Goal: Task Accomplishment & Management: Manage account settings

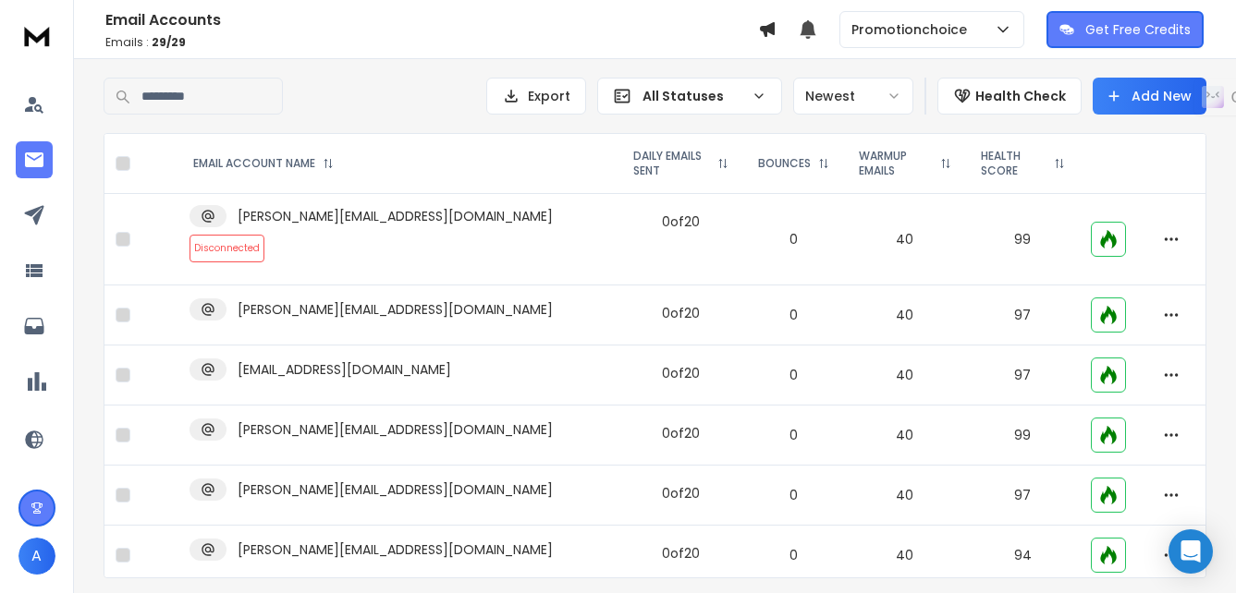
click at [229, 87] on input at bounding box center [193, 96] width 179 height 37
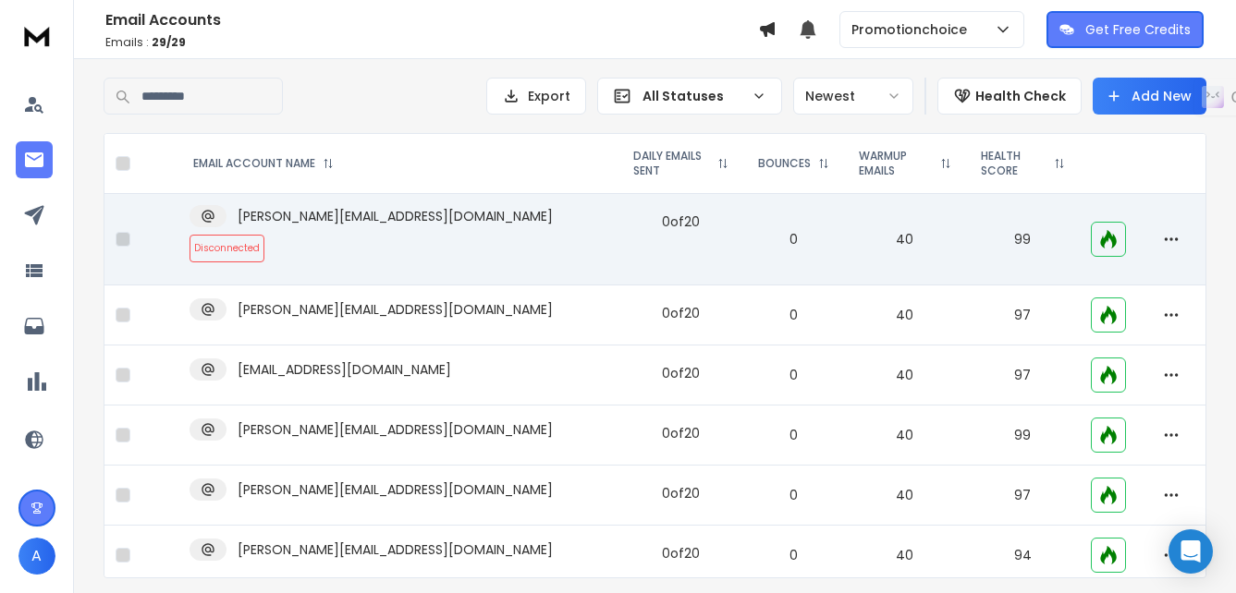
click at [264, 235] on span "Disconnected" at bounding box center [227, 249] width 75 height 28
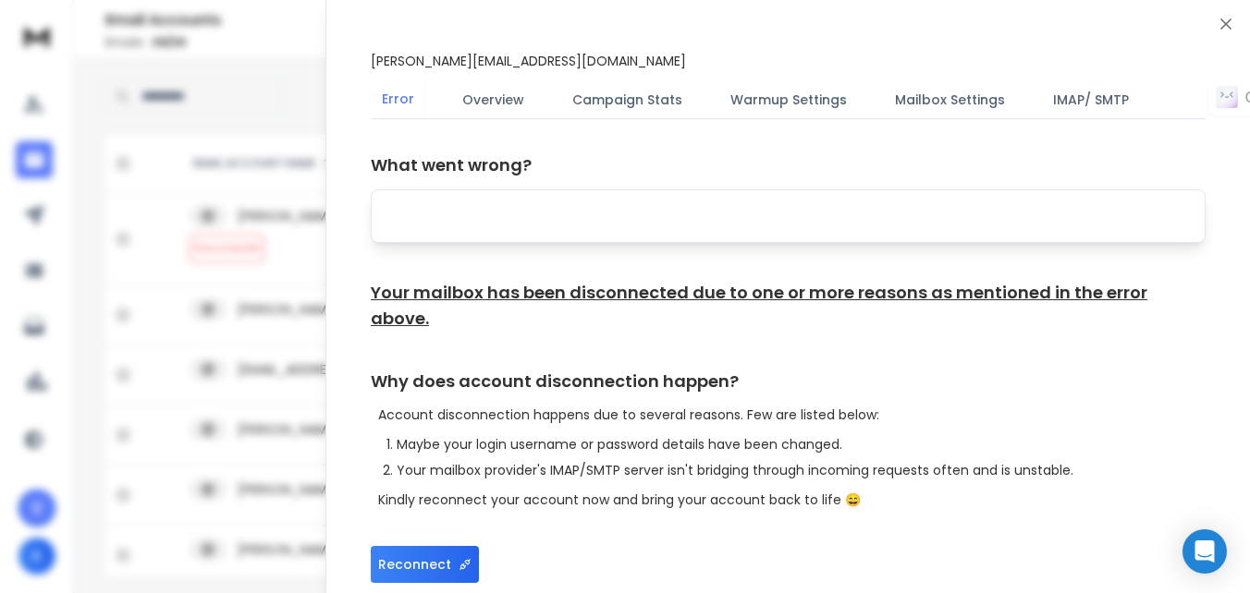
click at [1094, 96] on button "IMAP/ SMTP" at bounding box center [1091, 100] width 98 height 41
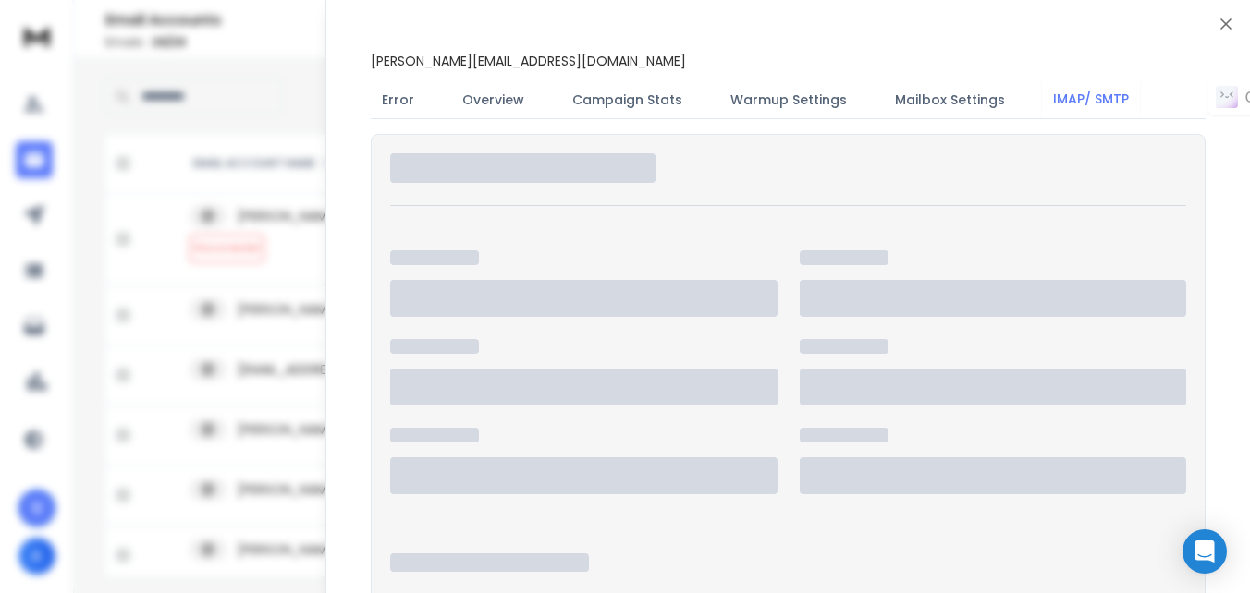
click at [394, 97] on button "Error" at bounding box center [398, 100] width 55 height 41
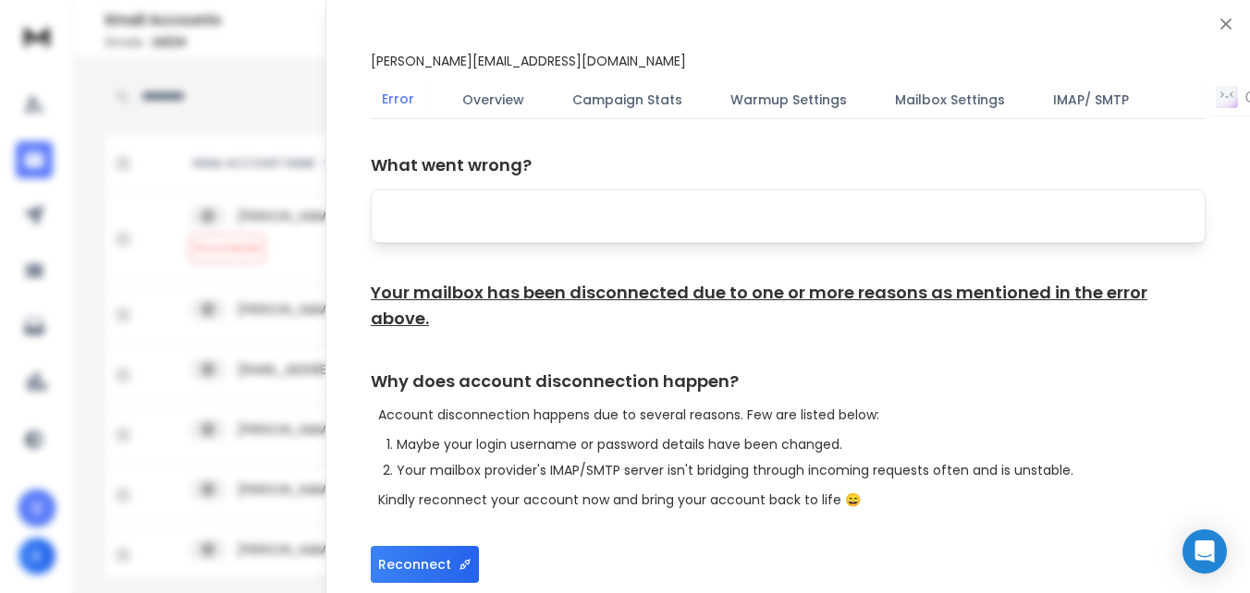
click at [434, 546] on button "Reconnect" at bounding box center [425, 564] width 108 height 37
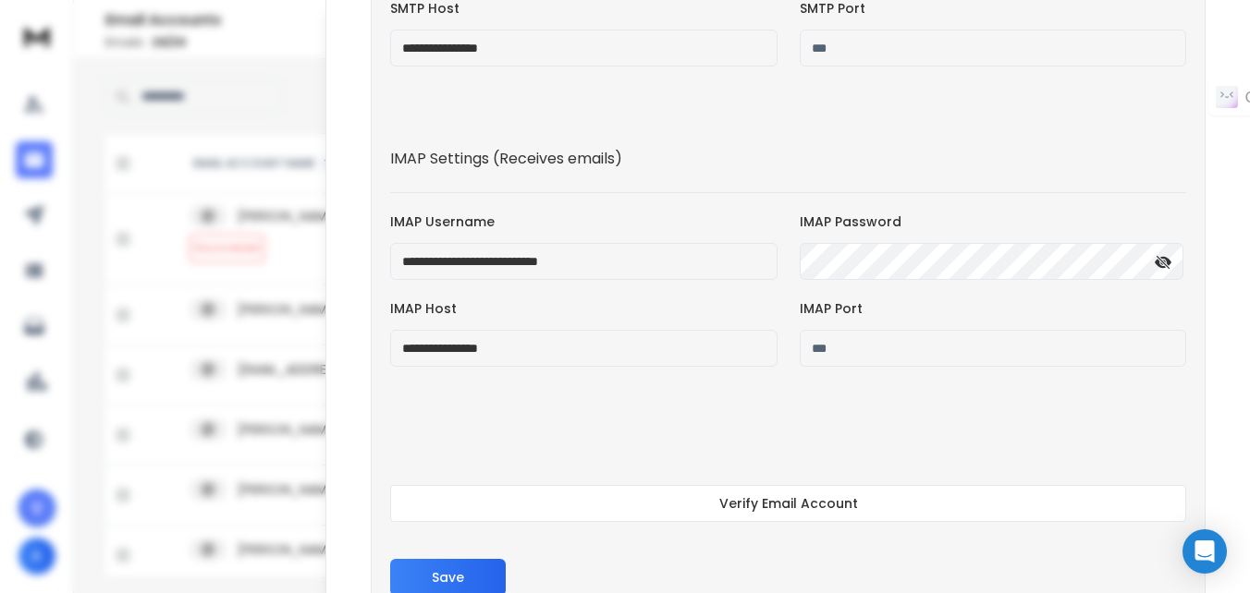
scroll to position [467, 0]
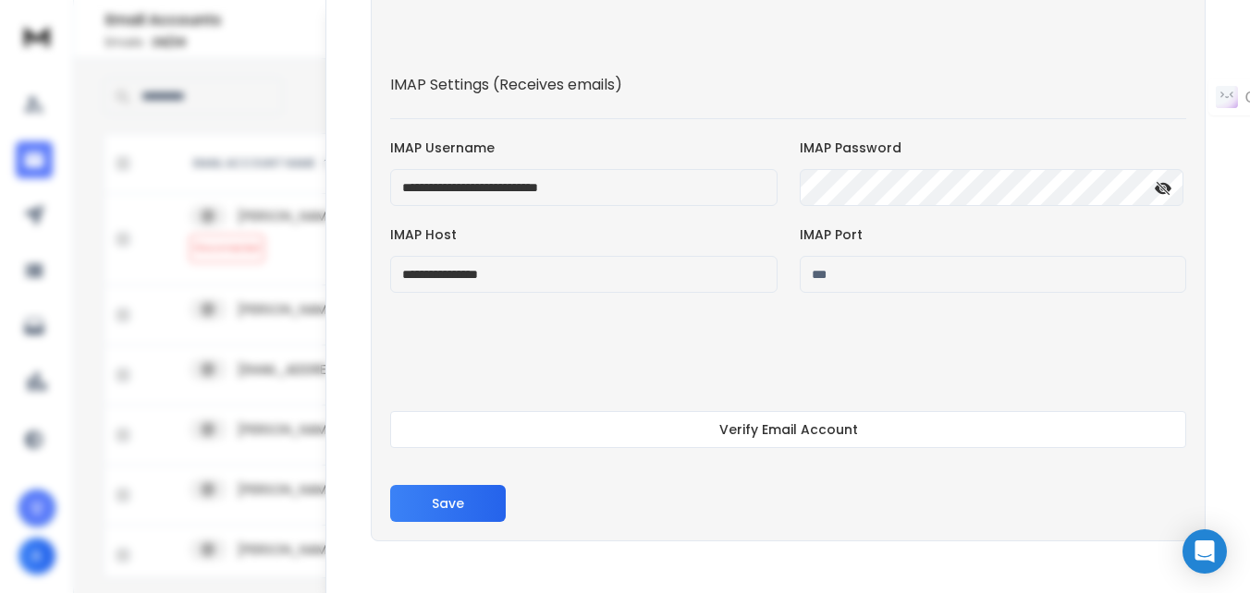
click at [432, 508] on button "Save" at bounding box center [448, 503] width 116 height 37
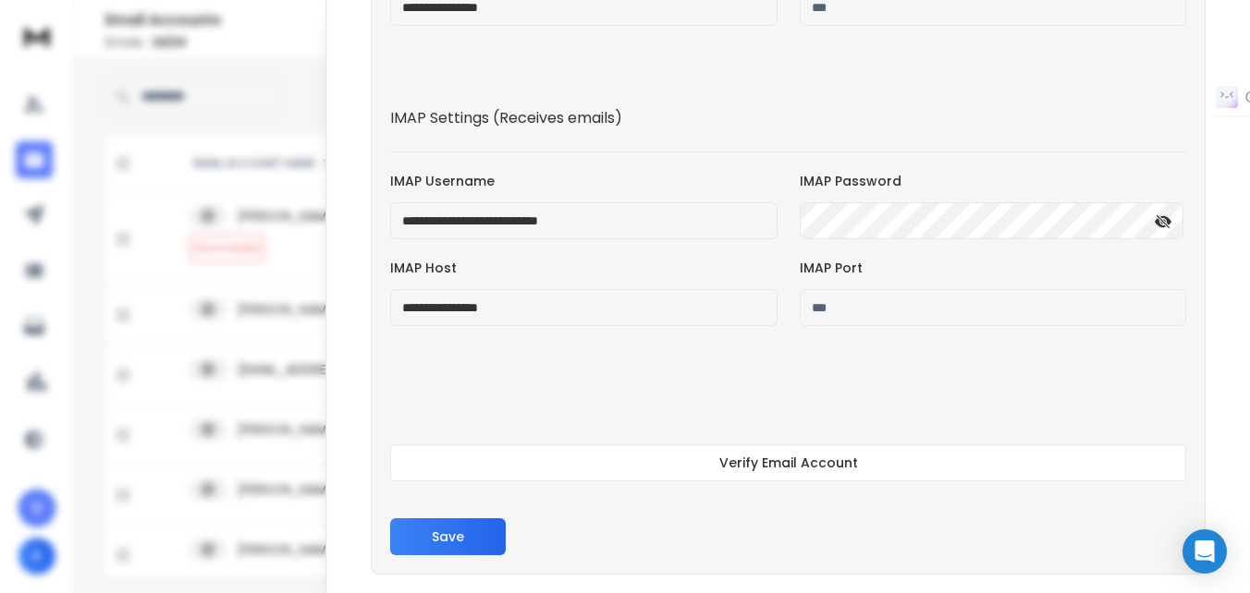
scroll to position [0, 0]
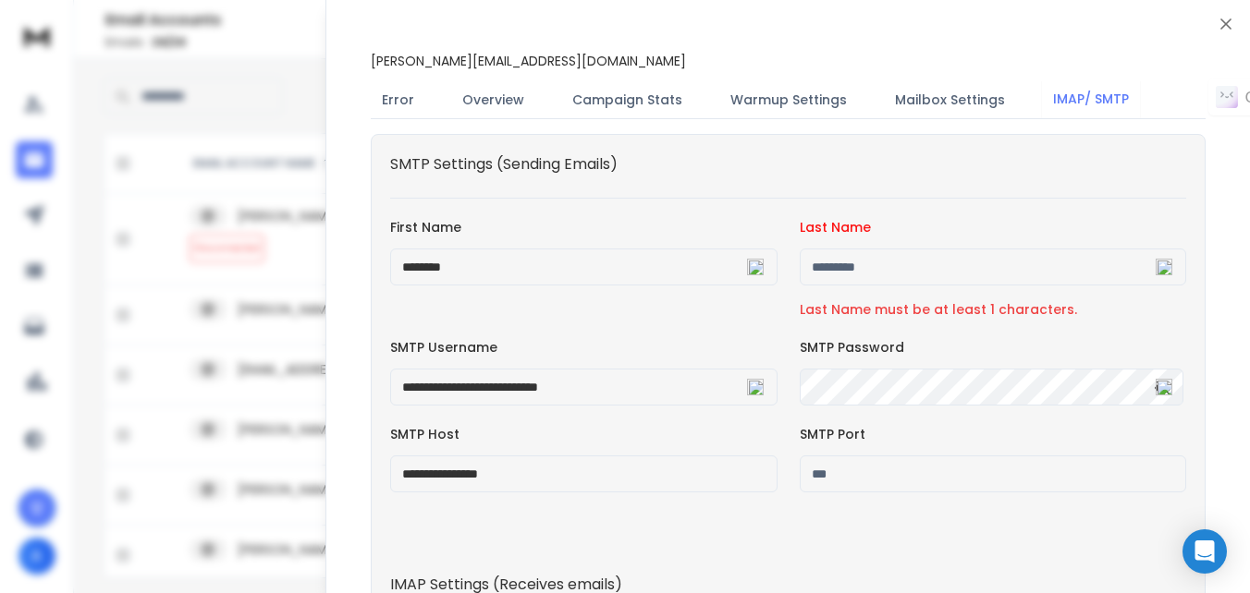
click at [841, 255] on input "Last Name" at bounding box center [993, 267] width 387 height 37
type input "**********"
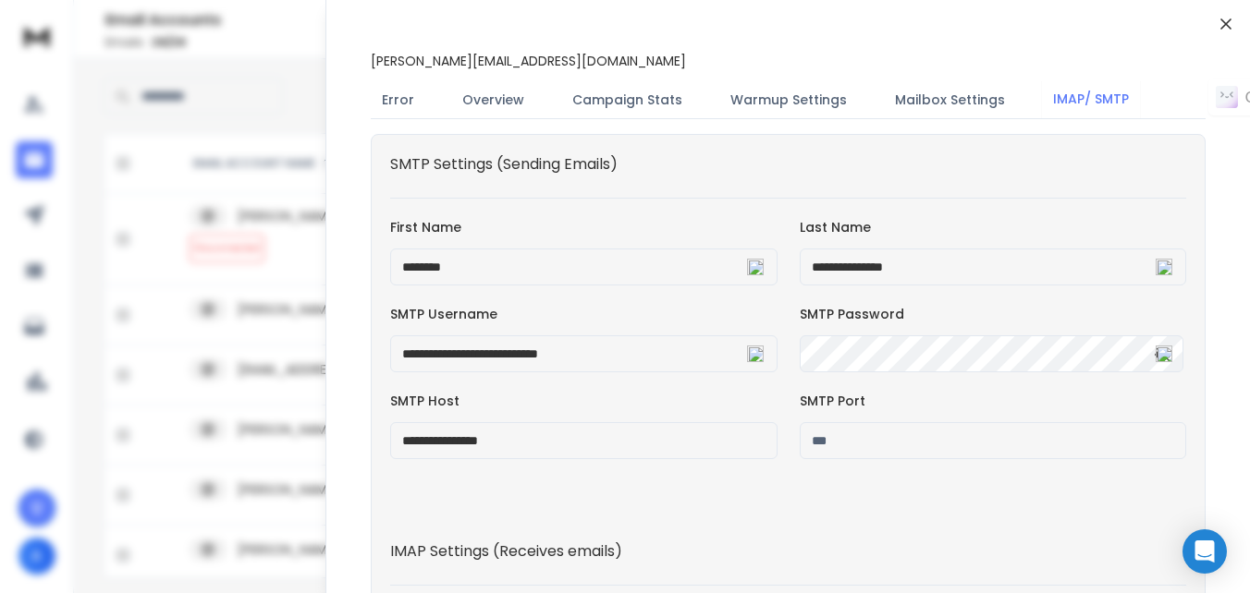
click at [1221, 28] on icon "button" at bounding box center [1225, 23] width 9 height 9
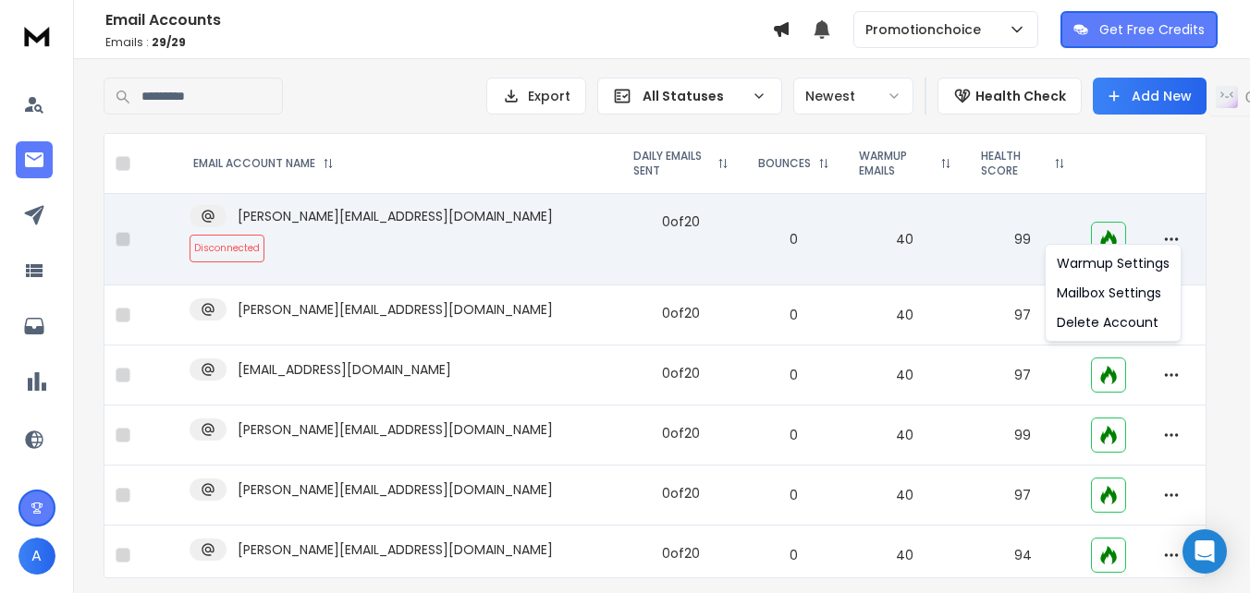
click at [1148, 224] on button at bounding box center [1171, 239] width 46 height 31
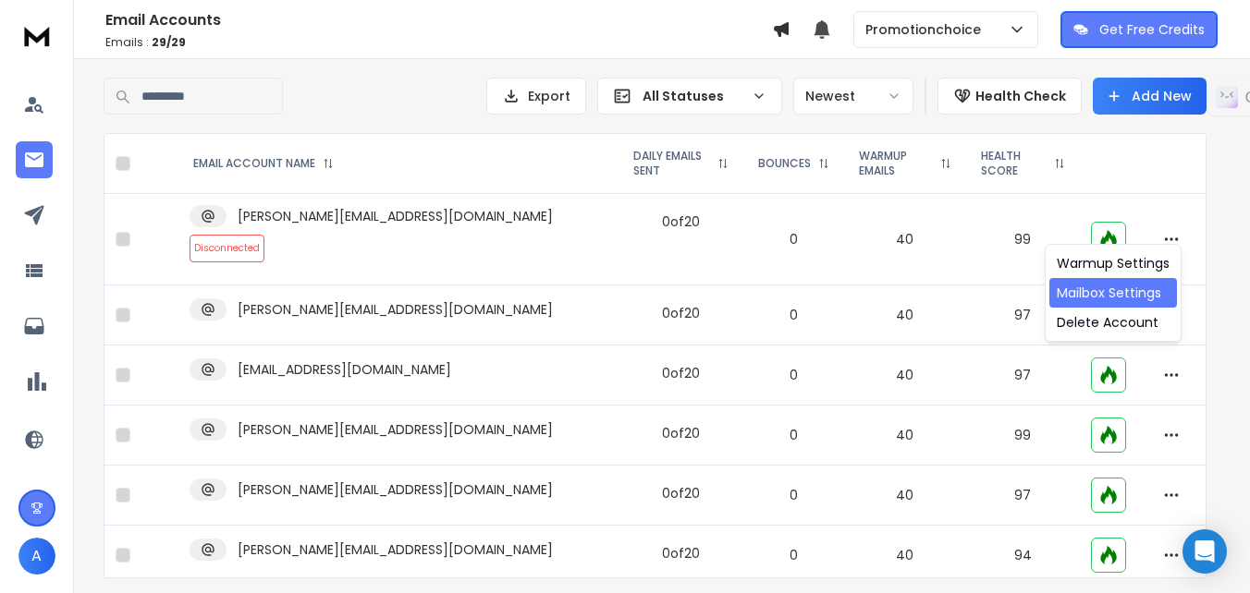
click at [1115, 292] on div "Mailbox Settings" at bounding box center [1113, 293] width 128 height 30
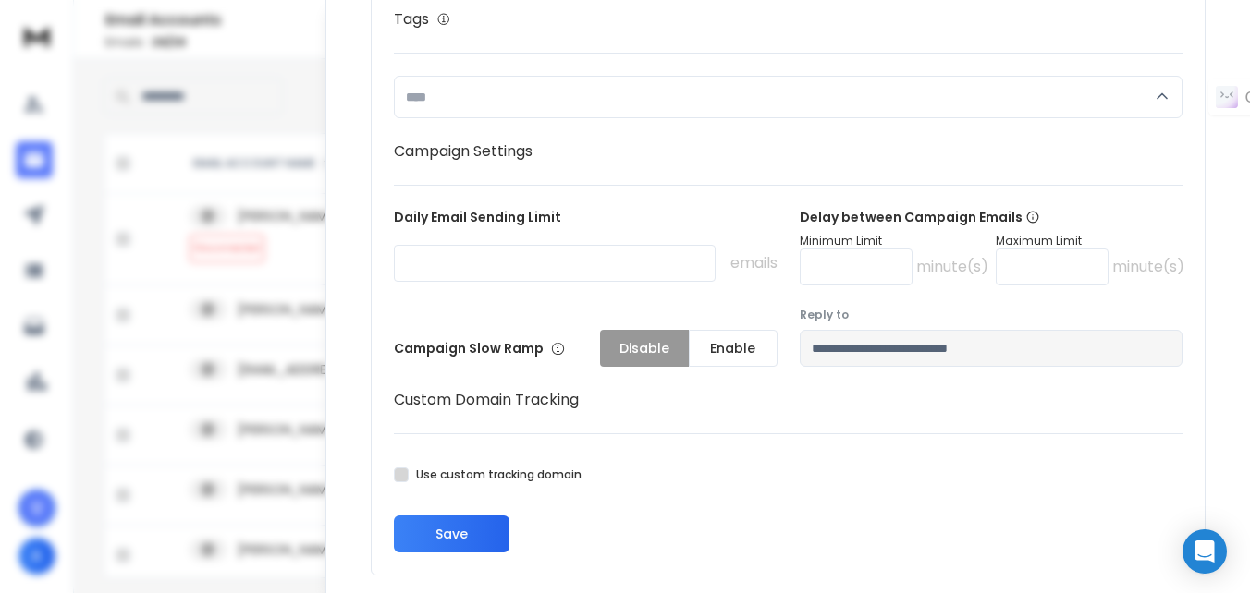
scroll to position [422, 0]
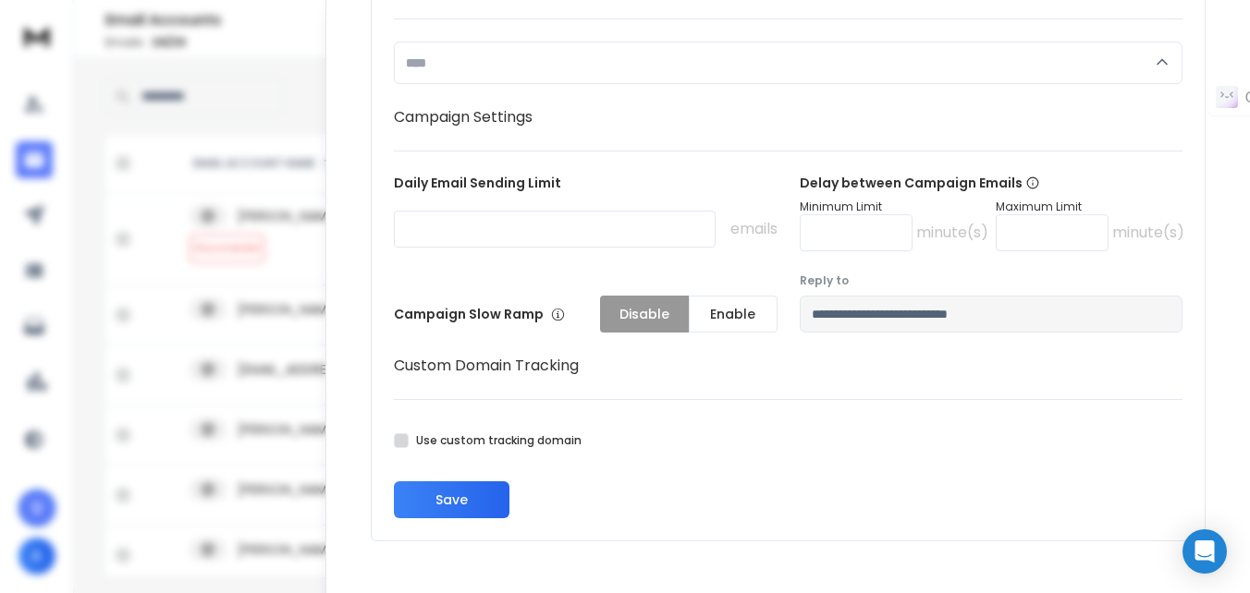
click at [425, 505] on button "Save" at bounding box center [452, 500] width 116 height 37
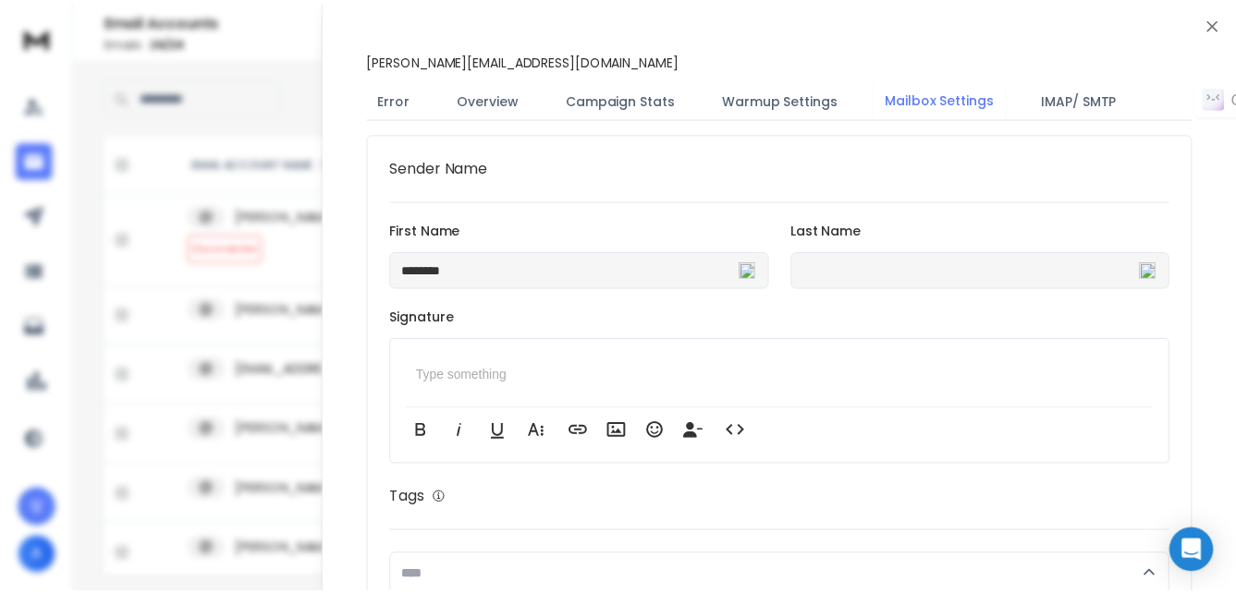
scroll to position [0, 0]
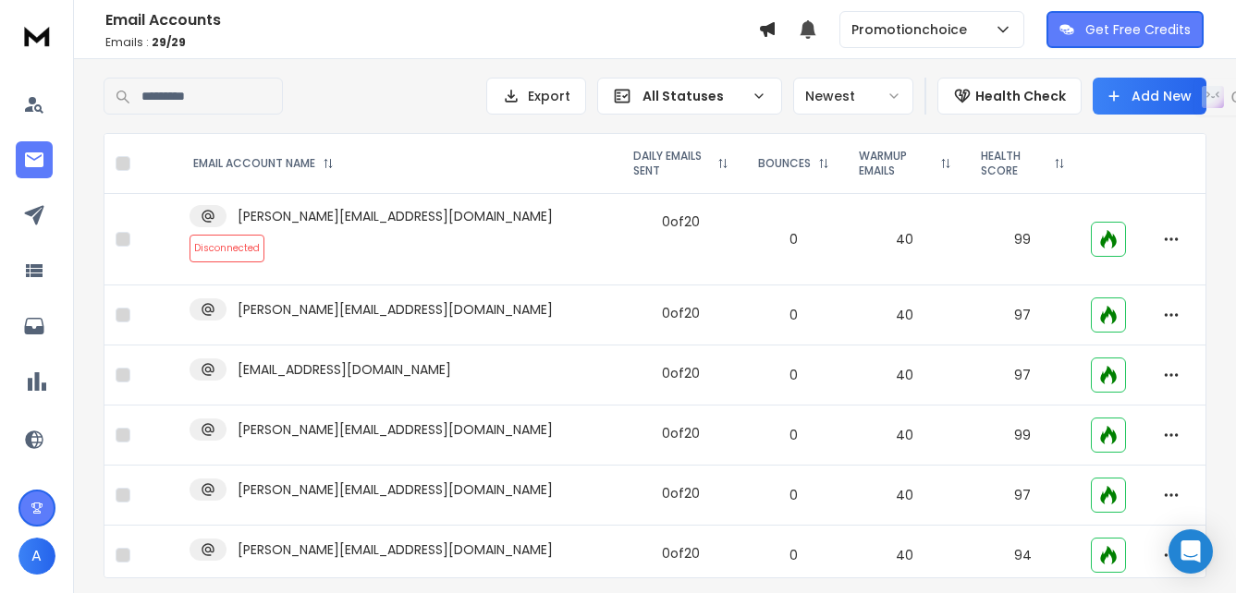
click at [264, 235] on span "Disconnected" at bounding box center [227, 249] width 75 height 28
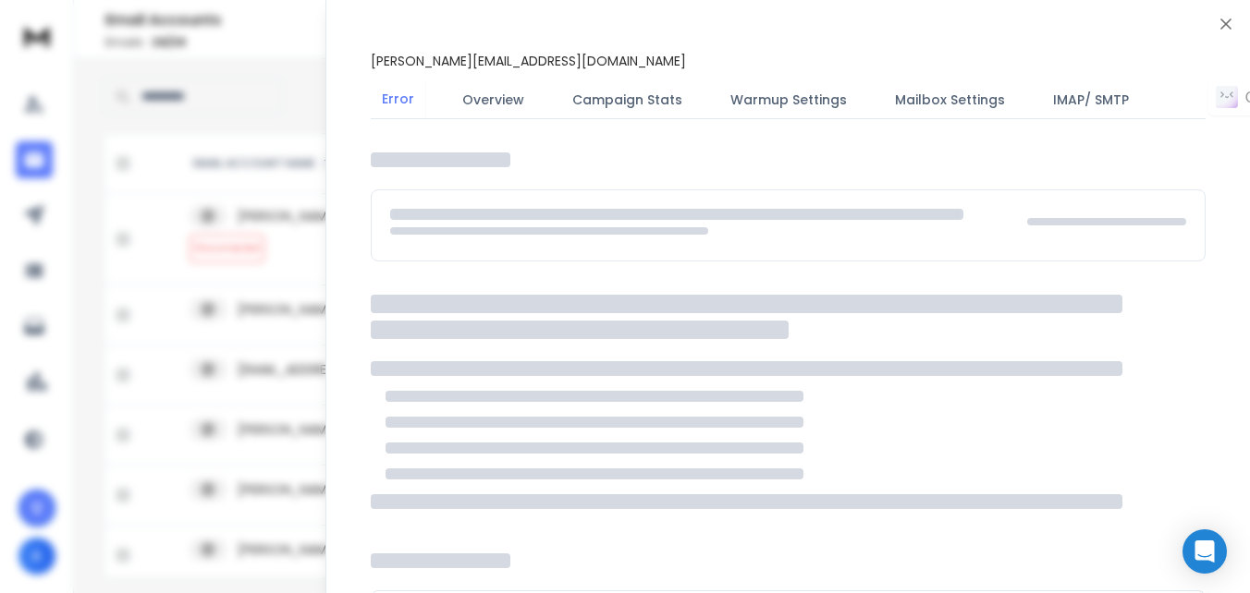
click at [481, 167] on div at bounding box center [788, 339] width 835 height 372
click at [505, 94] on button "Overview" at bounding box center [493, 100] width 84 height 41
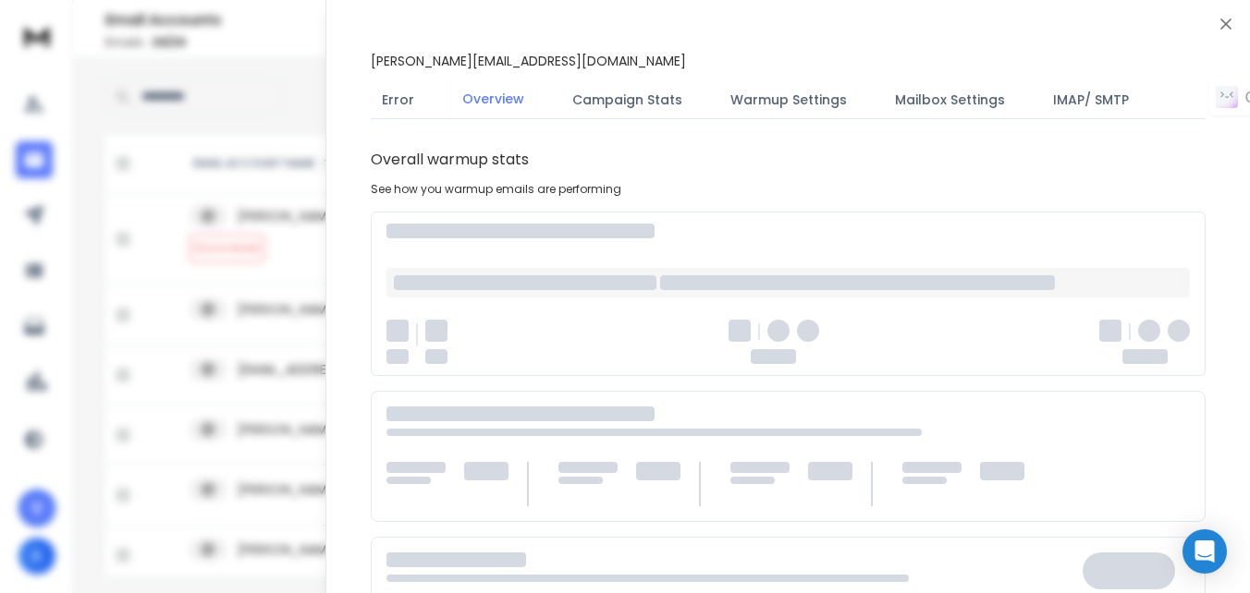
click at [309, 94] on div at bounding box center [625, 296] width 1250 height 593
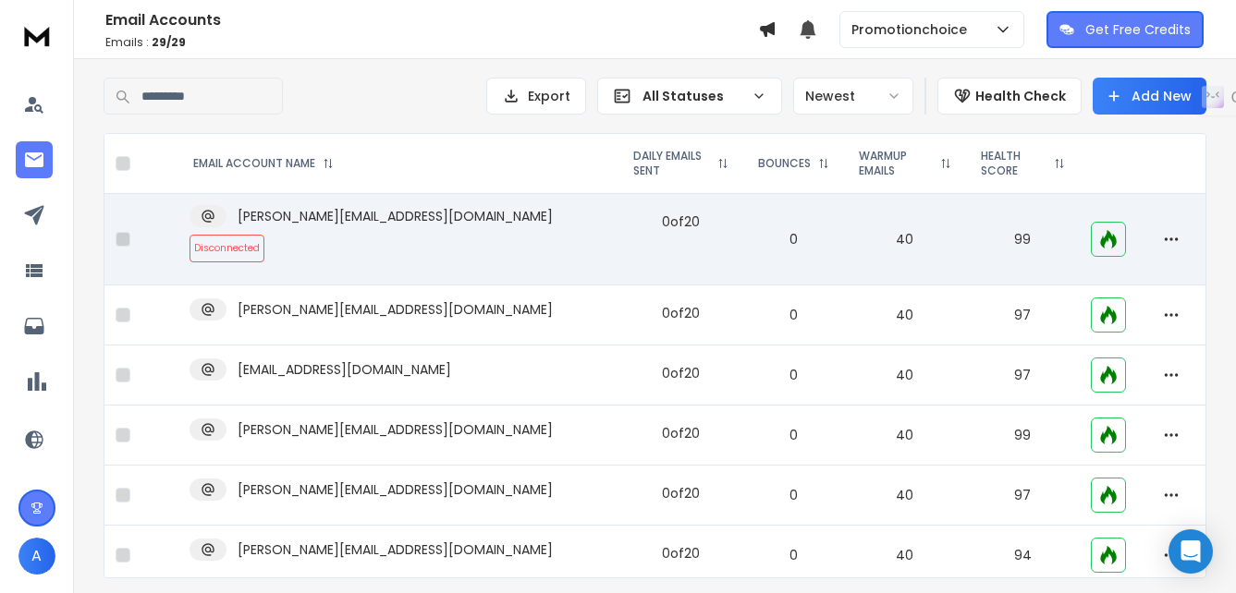
click at [118, 232] on button "button" at bounding box center [123, 239] width 15 height 15
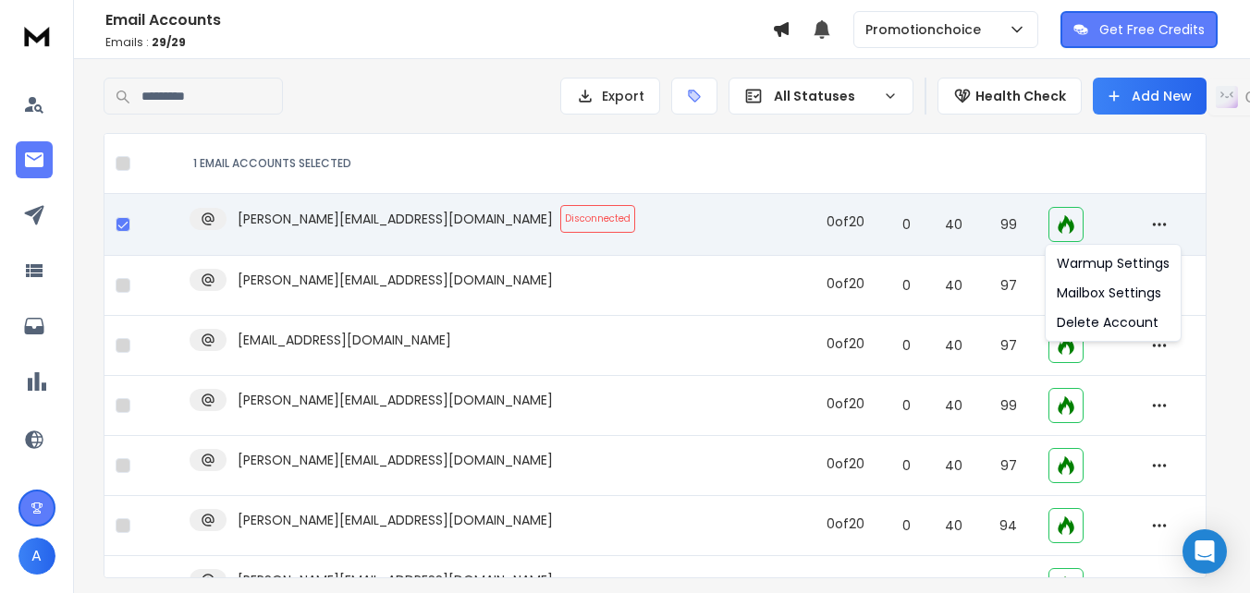
click at [1151, 226] on button at bounding box center [1159, 224] width 69 height 31
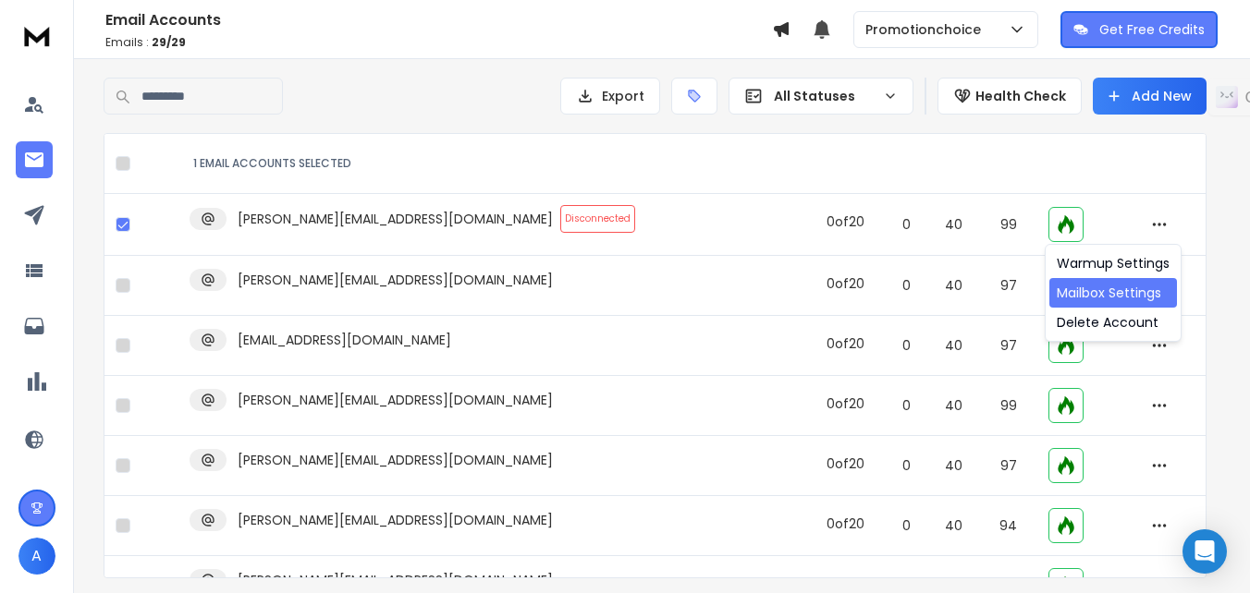
click at [1123, 290] on div "Mailbox Settings" at bounding box center [1113, 293] width 128 height 30
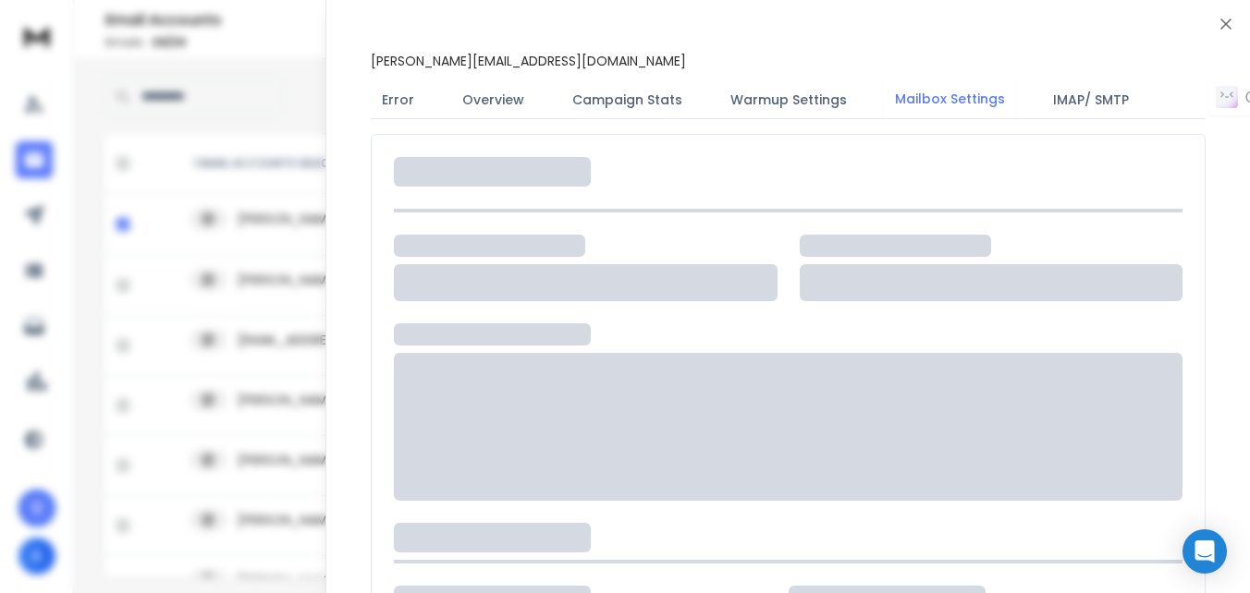
click at [1056, 96] on button "IMAP/ SMTP" at bounding box center [1091, 100] width 98 height 41
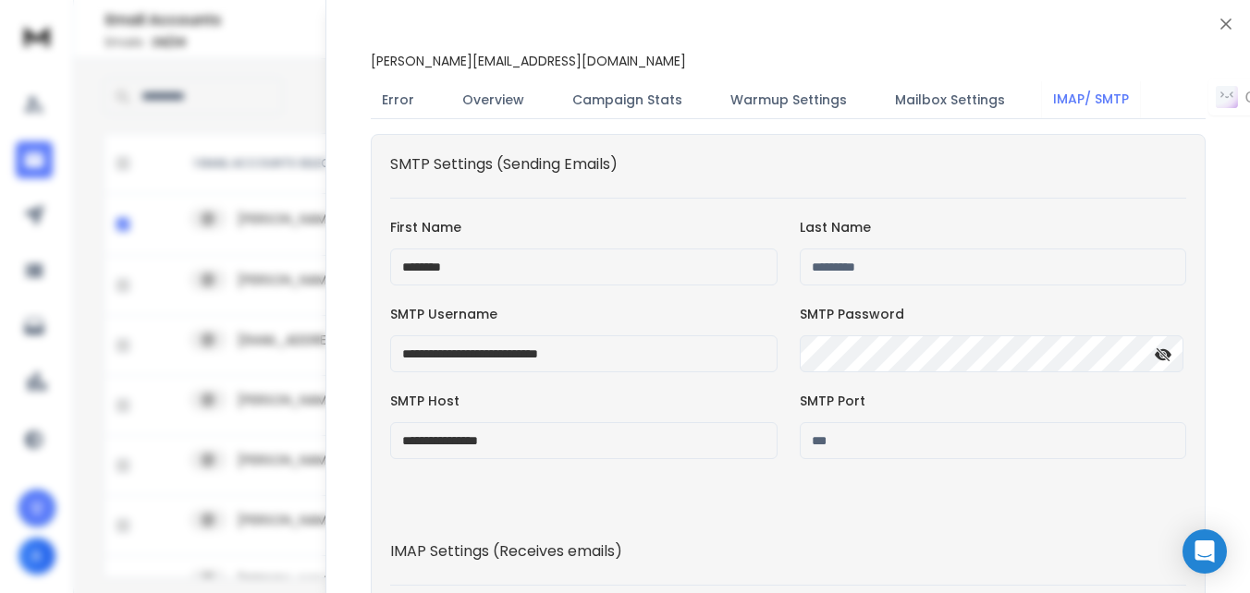
click at [1144, 71] on div "**********" at bounding box center [788, 530] width 879 height 1016
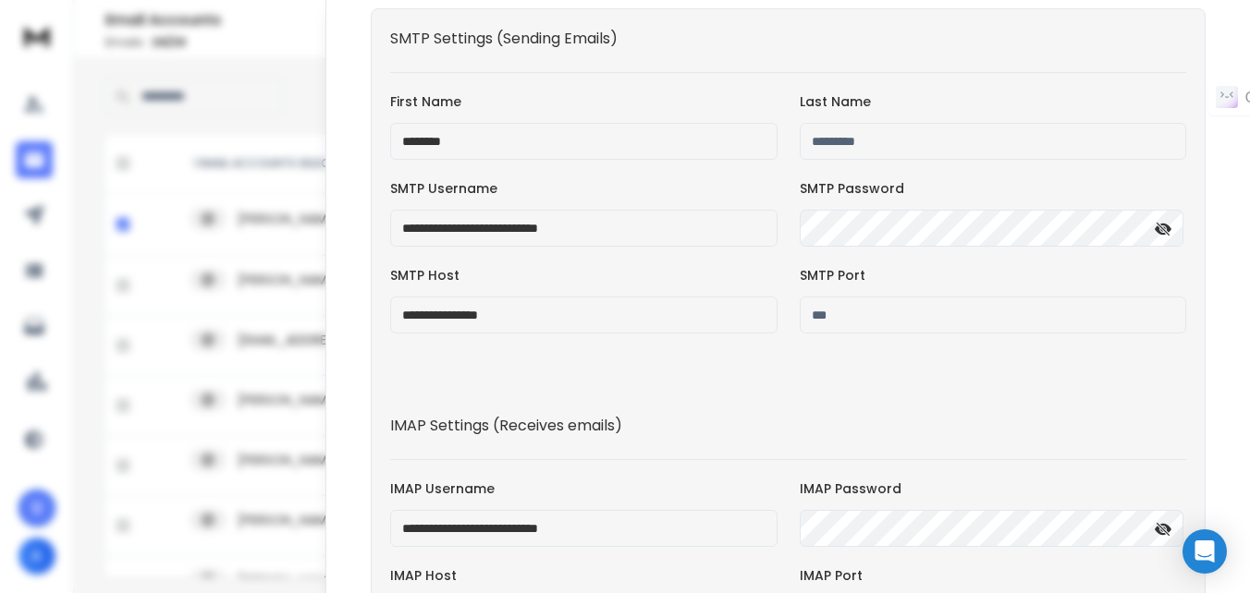
scroll to position [467, 0]
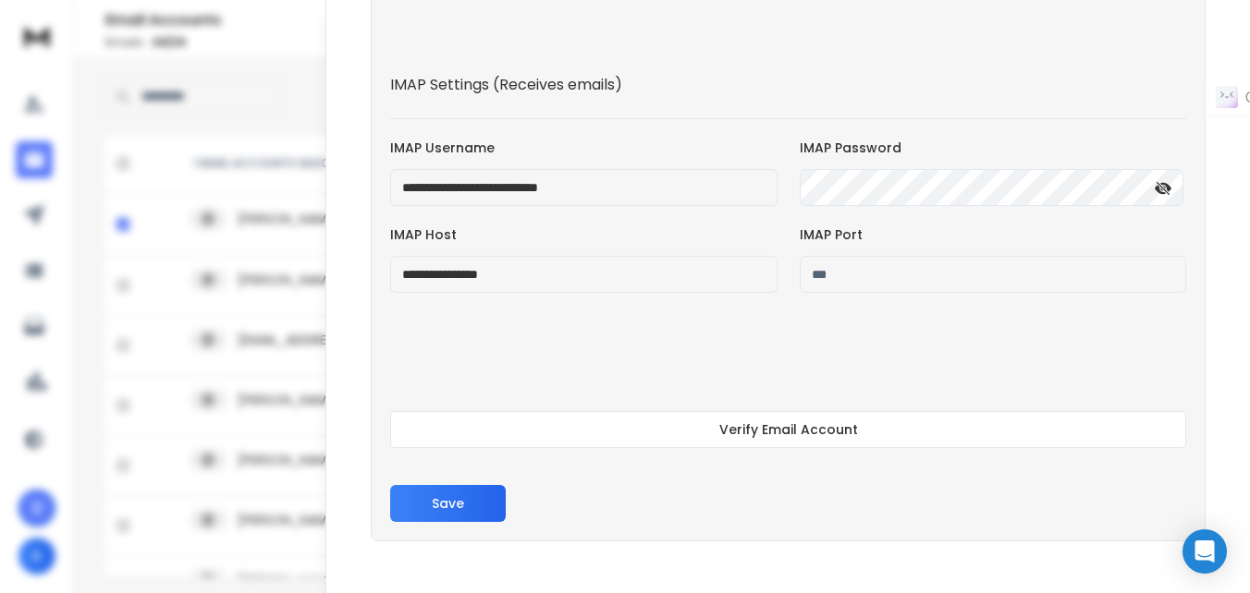
click at [447, 495] on button "Save" at bounding box center [448, 503] width 116 height 37
click at [446, 495] on button "Save" at bounding box center [448, 503] width 116 height 37
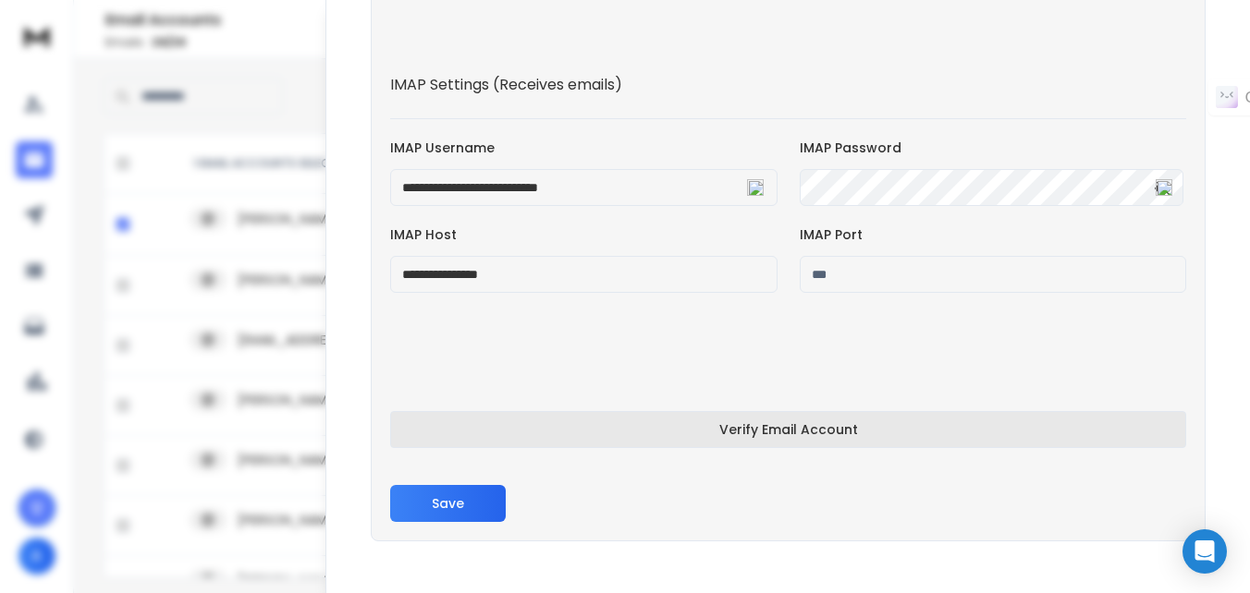
click at [828, 422] on button "Verify Email Account" at bounding box center [788, 429] width 796 height 37
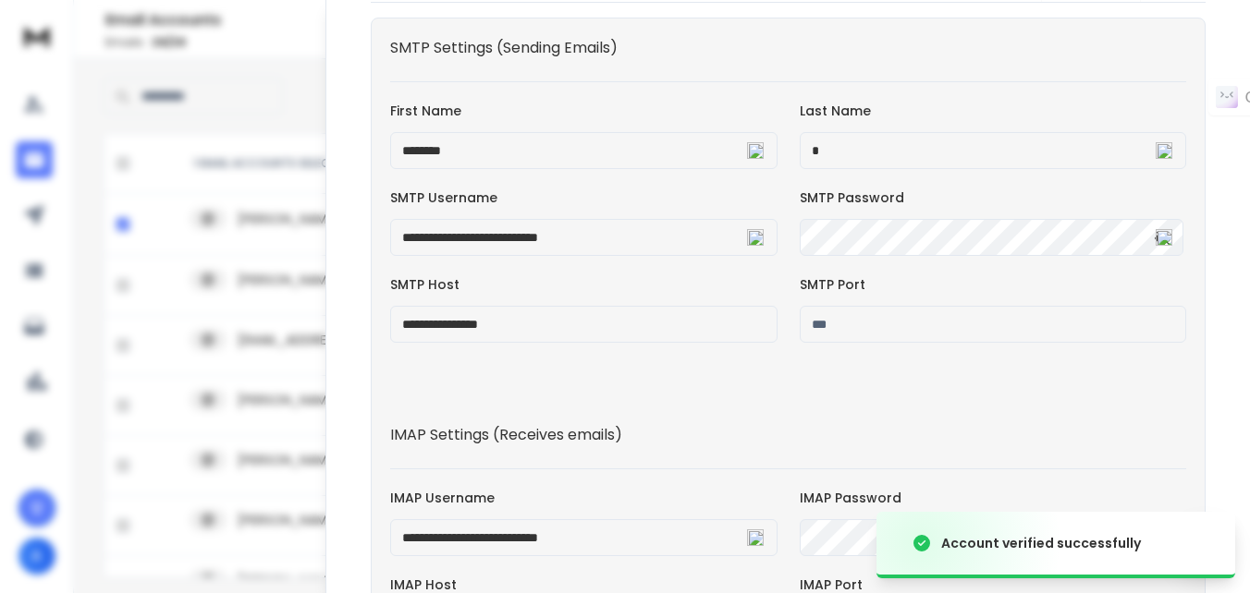
scroll to position [0, 0]
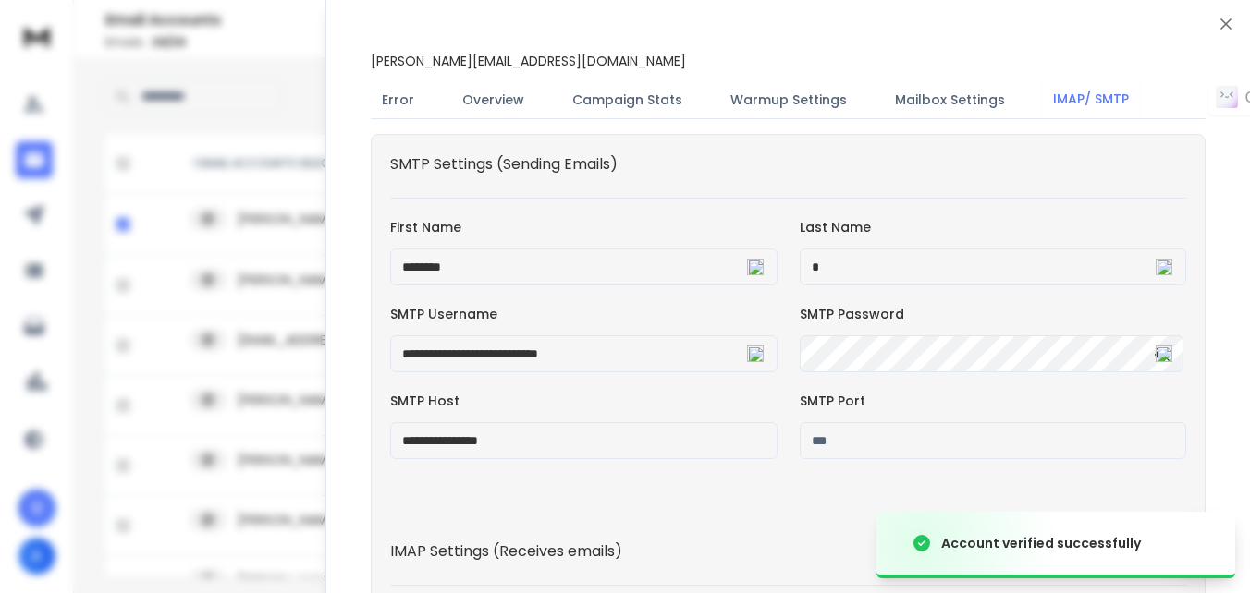
click at [854, 268] on input "Last Name" at bounding box center [993, 267] width 387 height 37
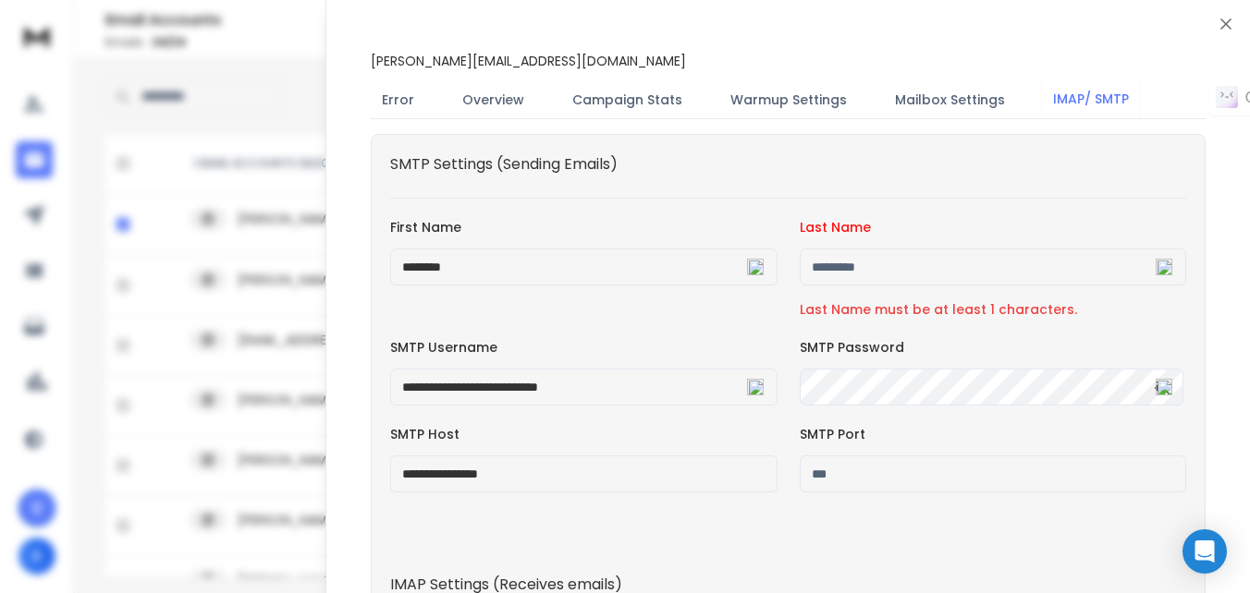
click at [393, 94] on button "Error" at bounding box center [398, 100] width 55 height 41
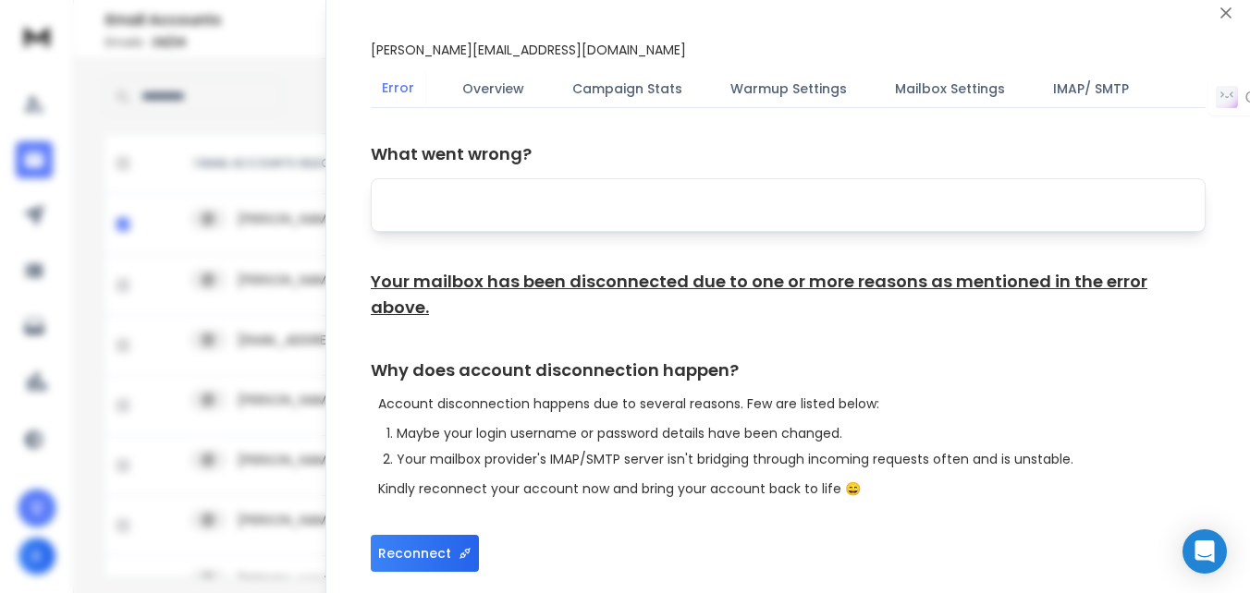
scroll to position [16, 0]
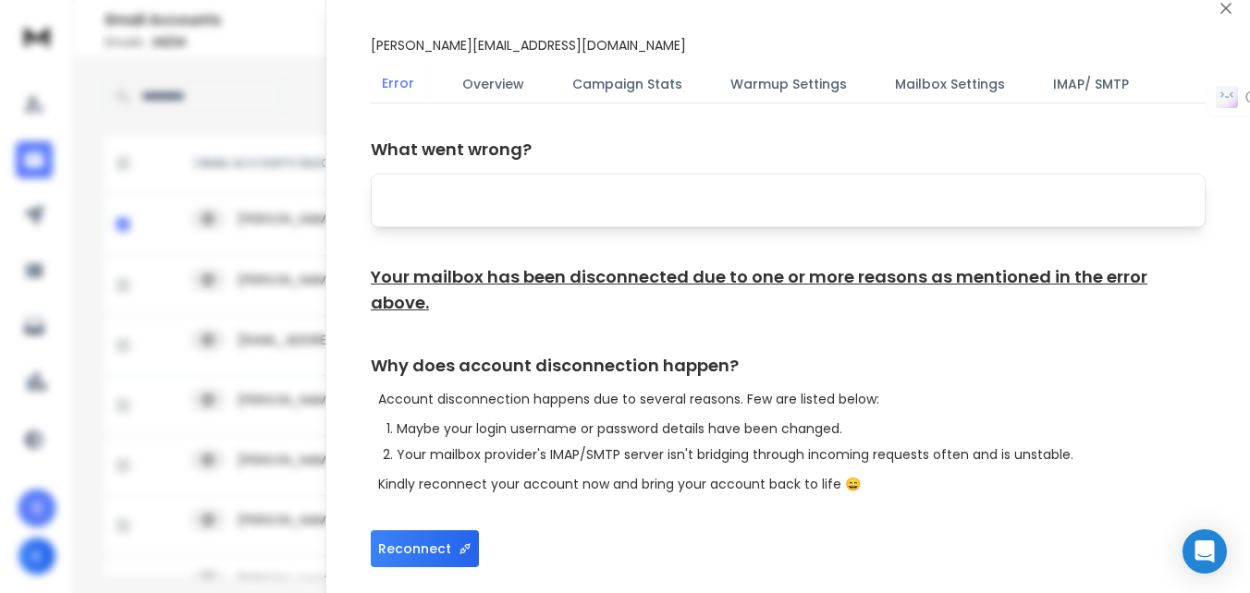
click at [415, 531] on button "Reconnect" at bounding box center [425, 549] width 108 height 37
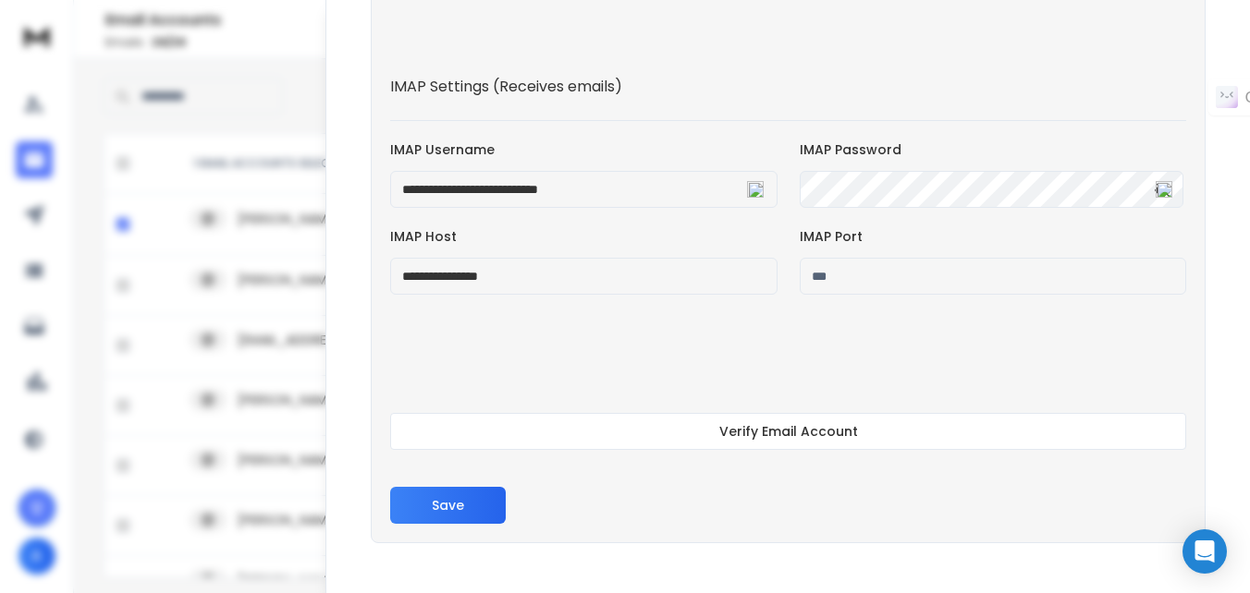
scroll to position [467, 0]
click at [455, 508] on button "Save" at bounding box center [448, 503] width 116 height 37
click at [438, 506] on button "Save" at bounding box center [448, 503] width 116 height 37
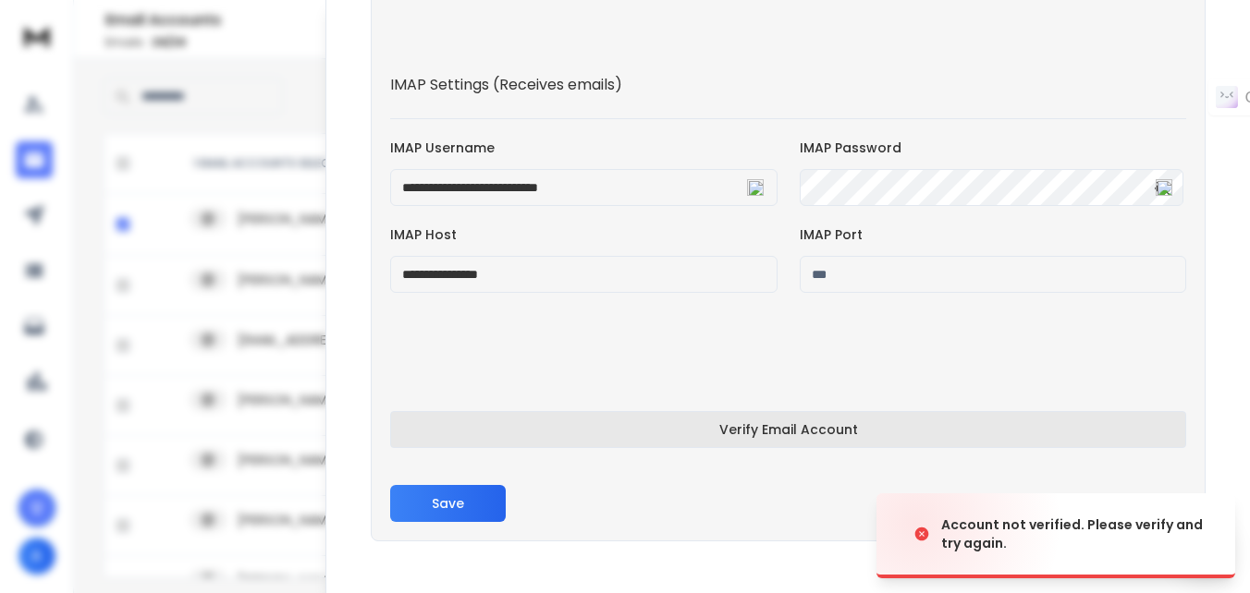
click at [706, 434] on button "Verify Email Account" at bounding box center [788, 429] width 796 height 37
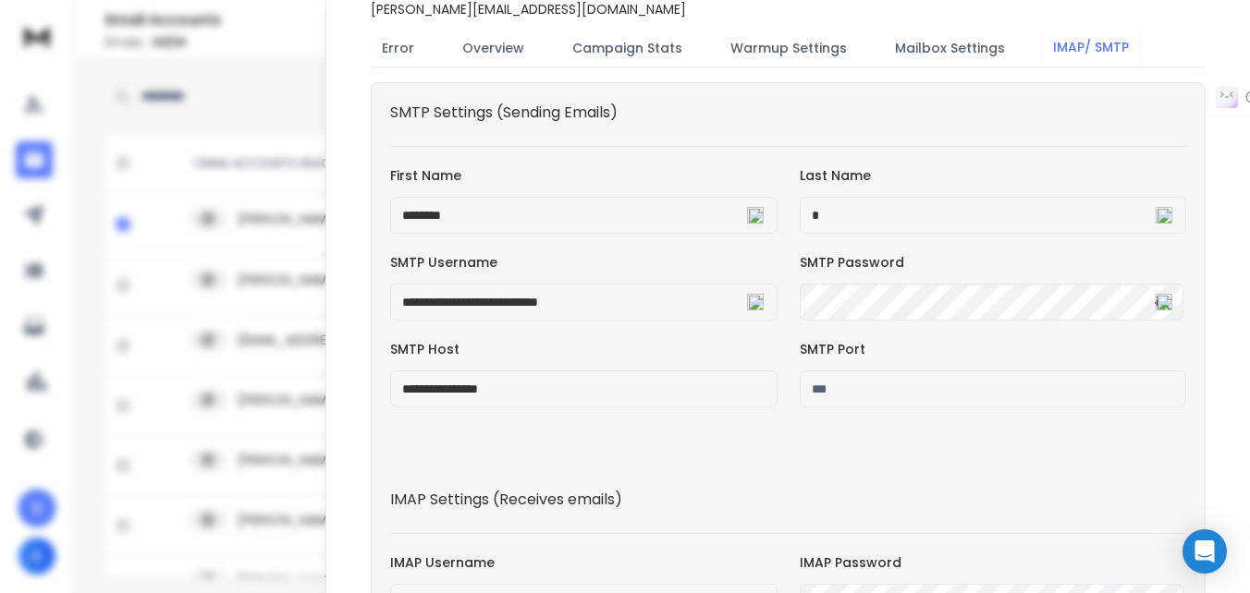
scroll to position [0, 0]
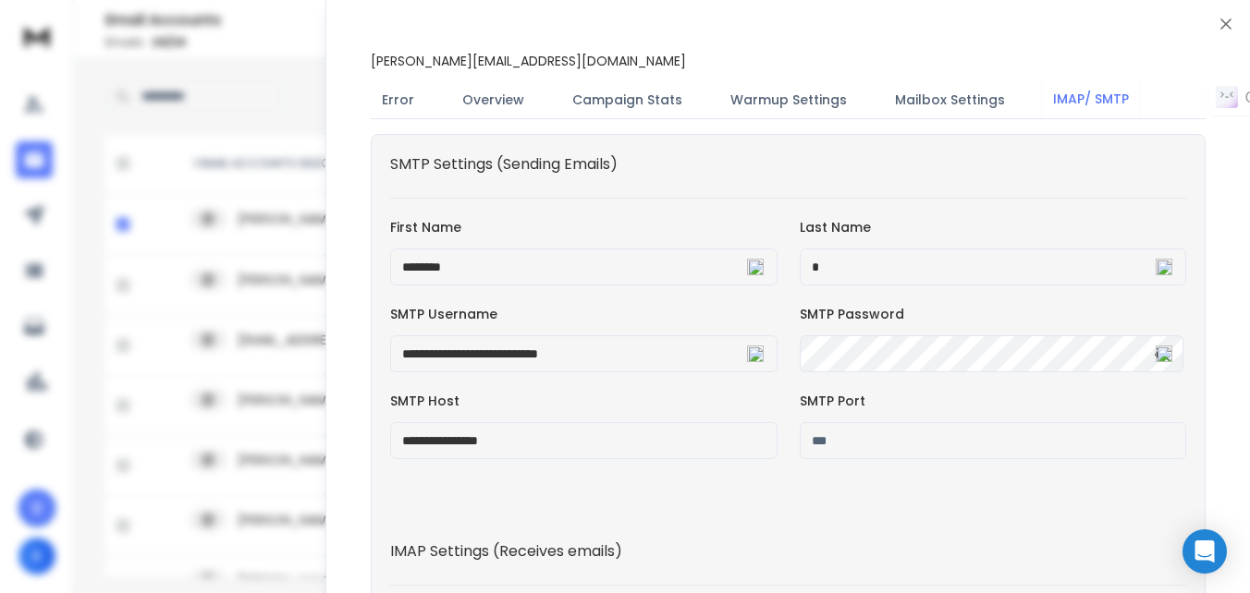
click at [855, 259] on input "Last Name" at bounding box center [993, 267] width 387 height 37
click at [850, 270] on input "Last Name" at bounding box center [993, 267] width 387 height 37
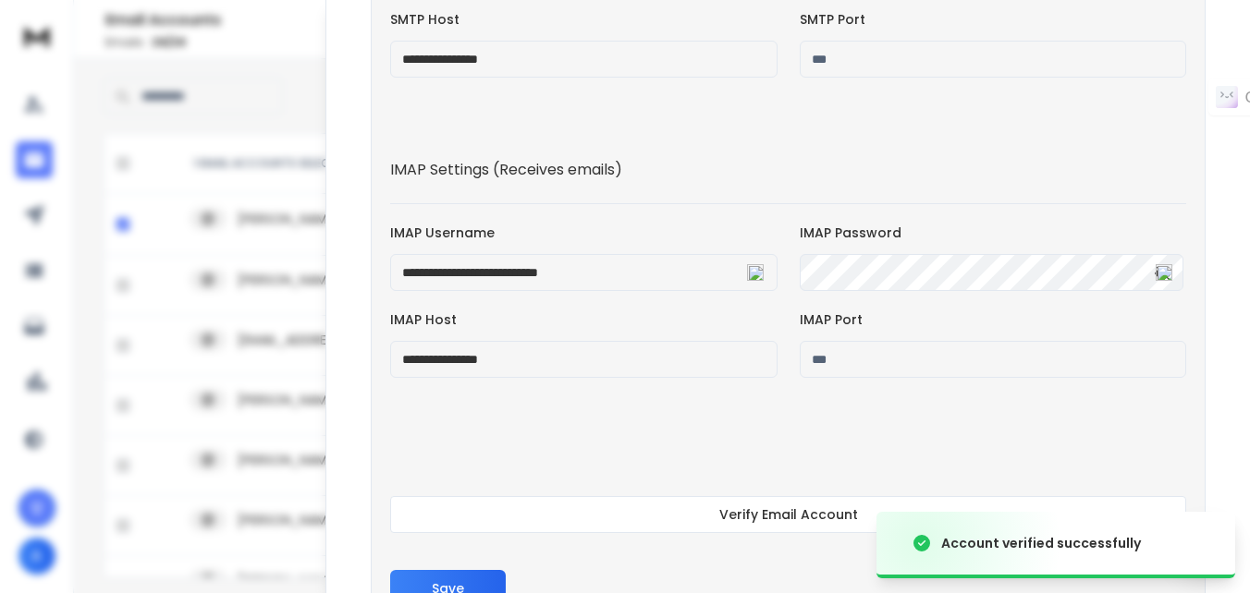
scroll to position [467, 0]
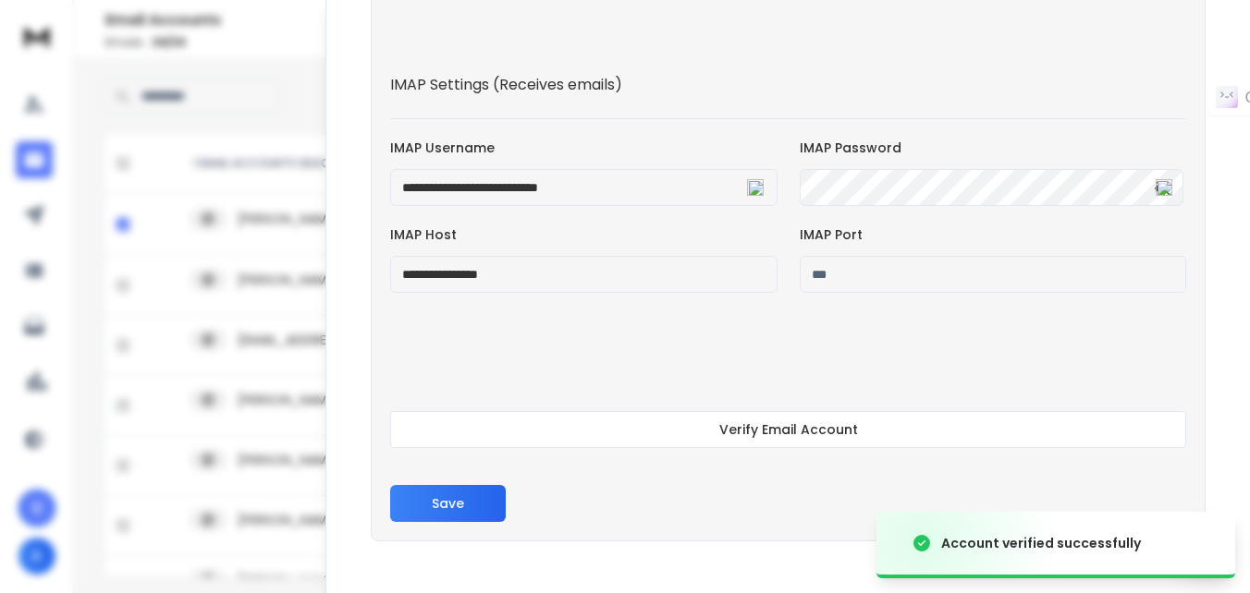
click at [469, 508] on button "Save" at bounding box center [448, 503] width 116 height 37
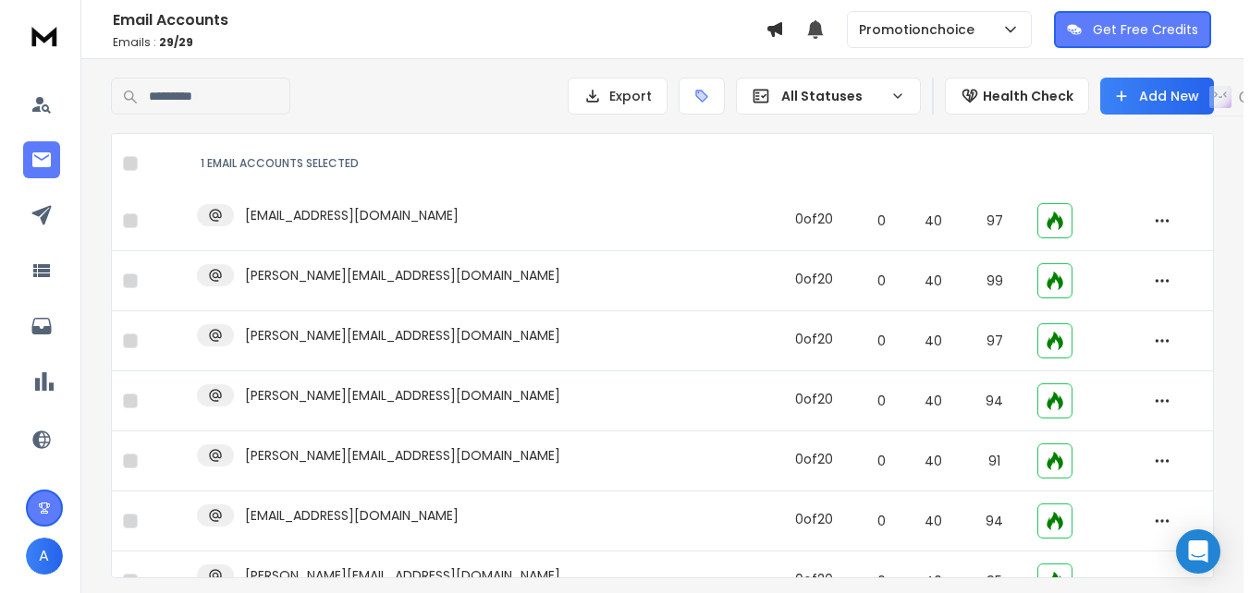
scroll to position [0, 0]
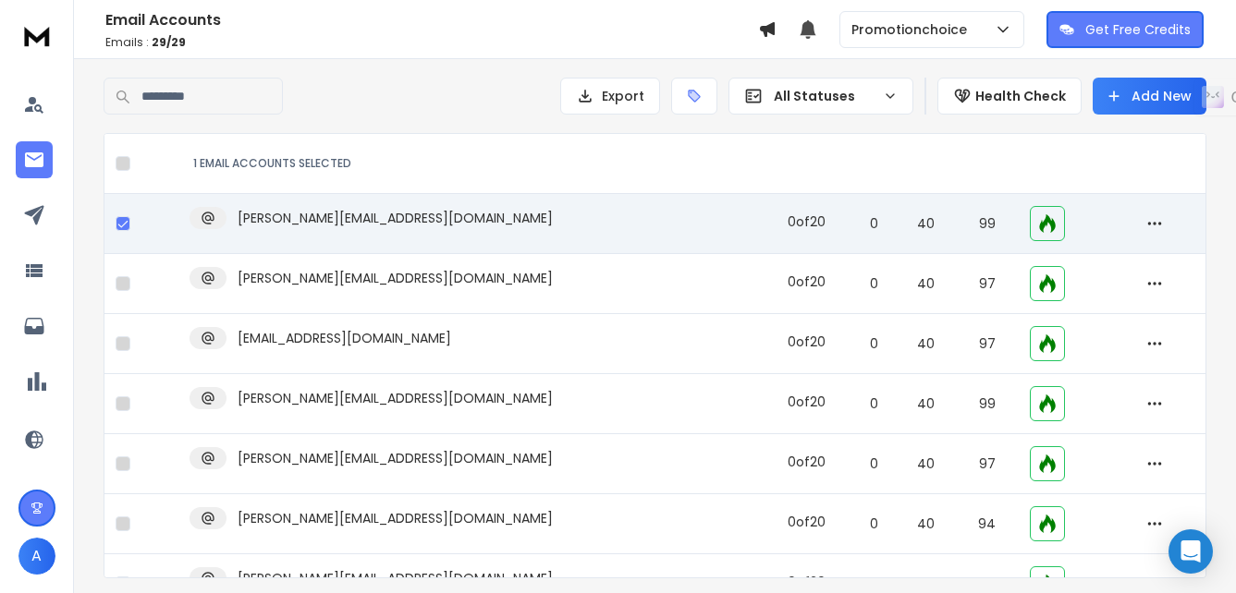
click at [117, 212] on td at bounding box center [141, 224] width 74 height 60
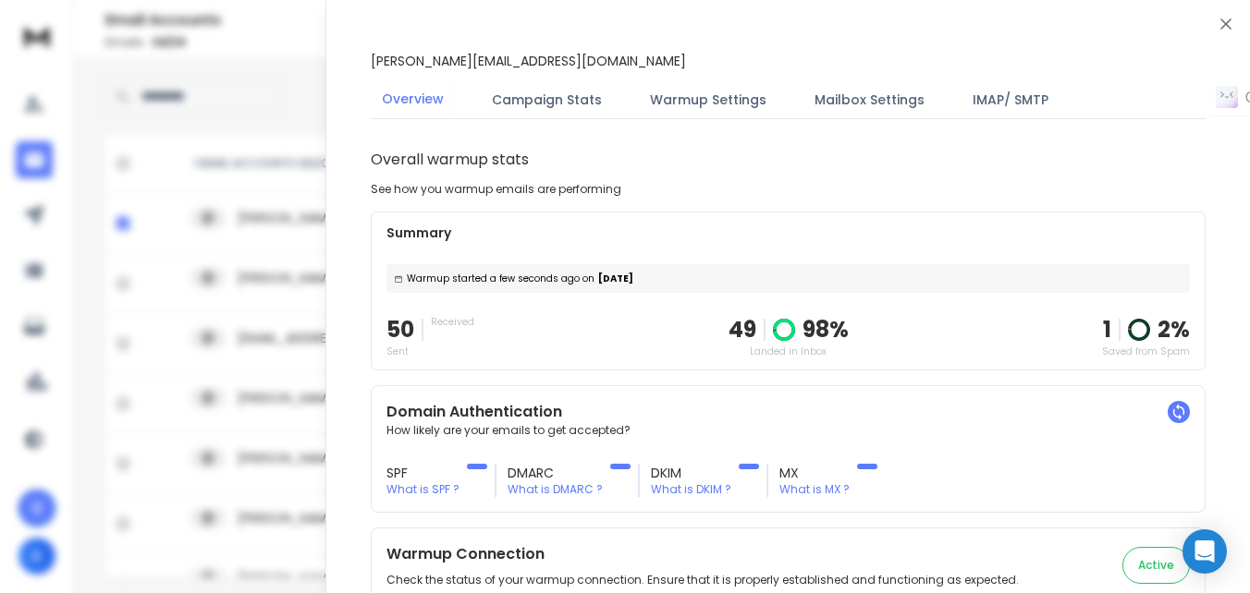
click at [202, 169] on div at bounding box center [625, 296] width 1250 height 593
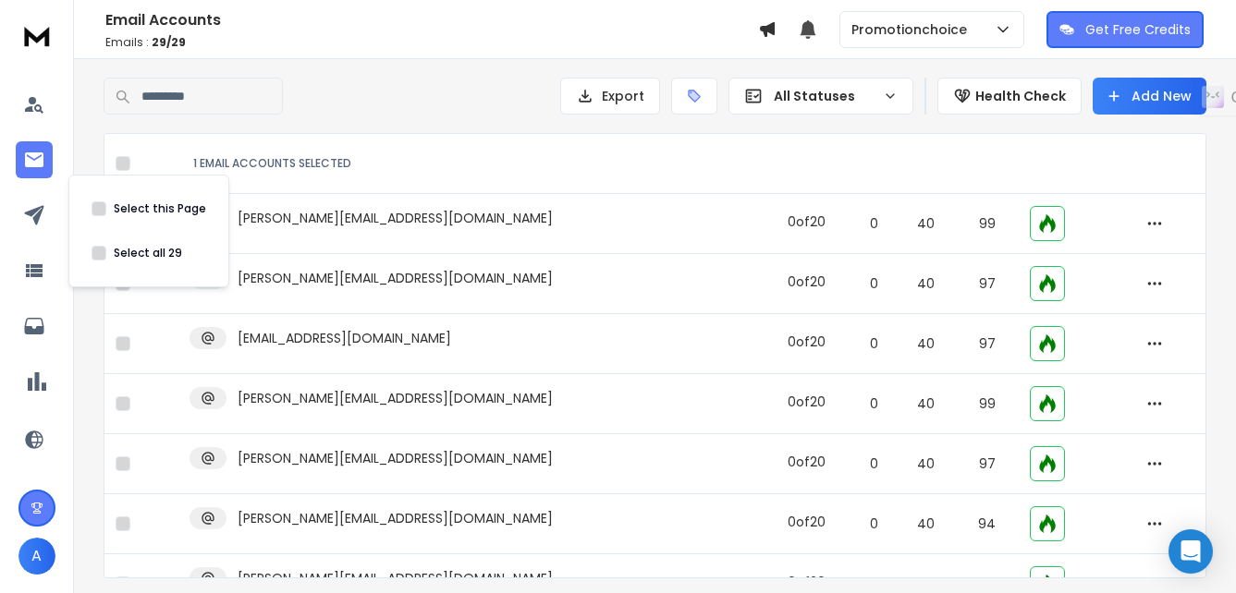
click at [128, 163] on button "Select this Page" at bounding box center [123, 163] width 15 height 15
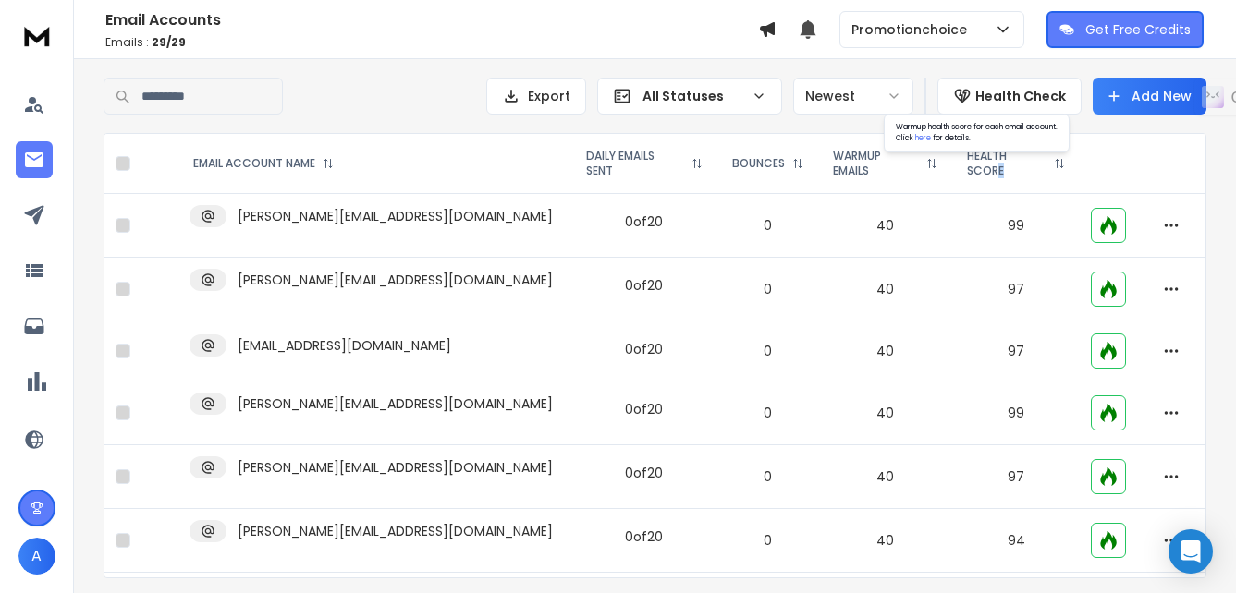
click at [1018, 159] on p "HEALTH SCORE" at bounding box center [1007, 164] width 80 height 30
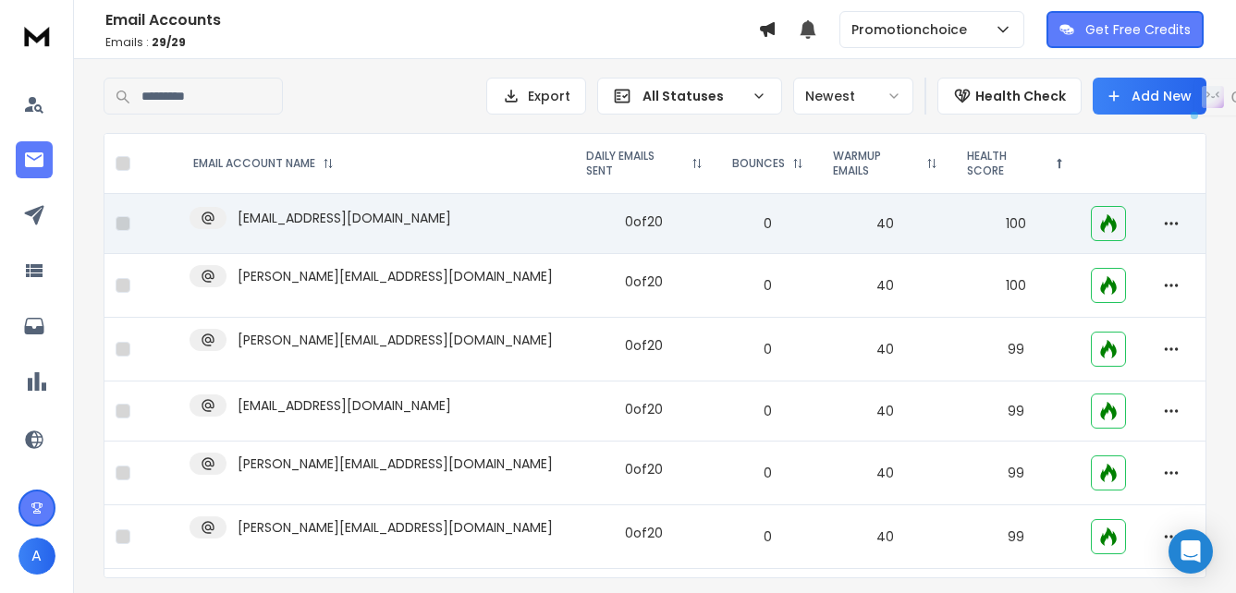
click at [994, 226] on td "100" at bounding box center [1016, 224] width 128 height 60
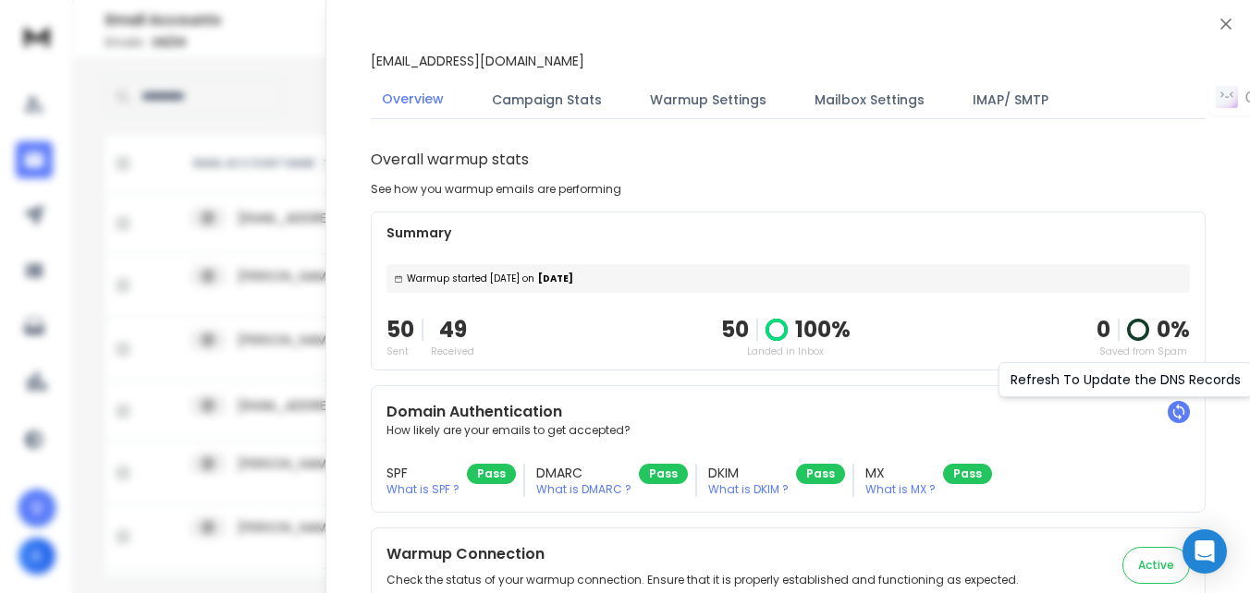
click at [1175, 411] on icon at bounding box center [1178, 412] width 18 height 18
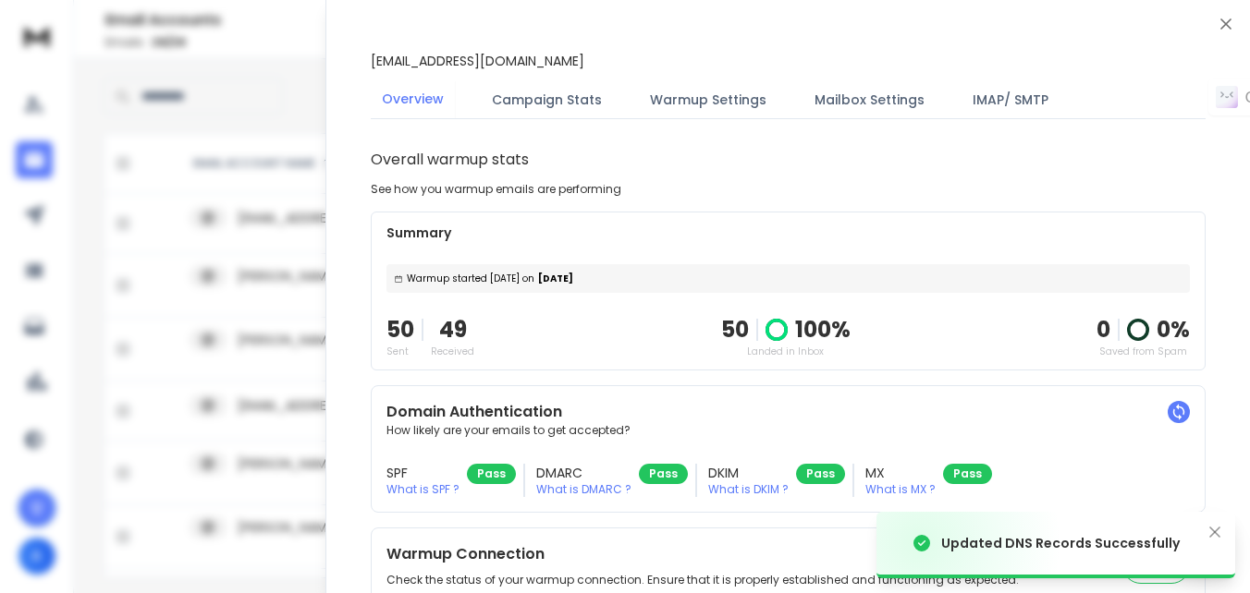
drag, startPoint x: 927, startPoint y: 540, endPoint x: 886, endPoint y: 574, distance: 53.9
click at [891, 574] on div "Updated DNS Records Successfully" at bounding box center [1046, 543] width 311 height 63
click at [979, 532] on div "Updated DNS Records Successfully" at bounding box center [1046, 543] width 311 height 63
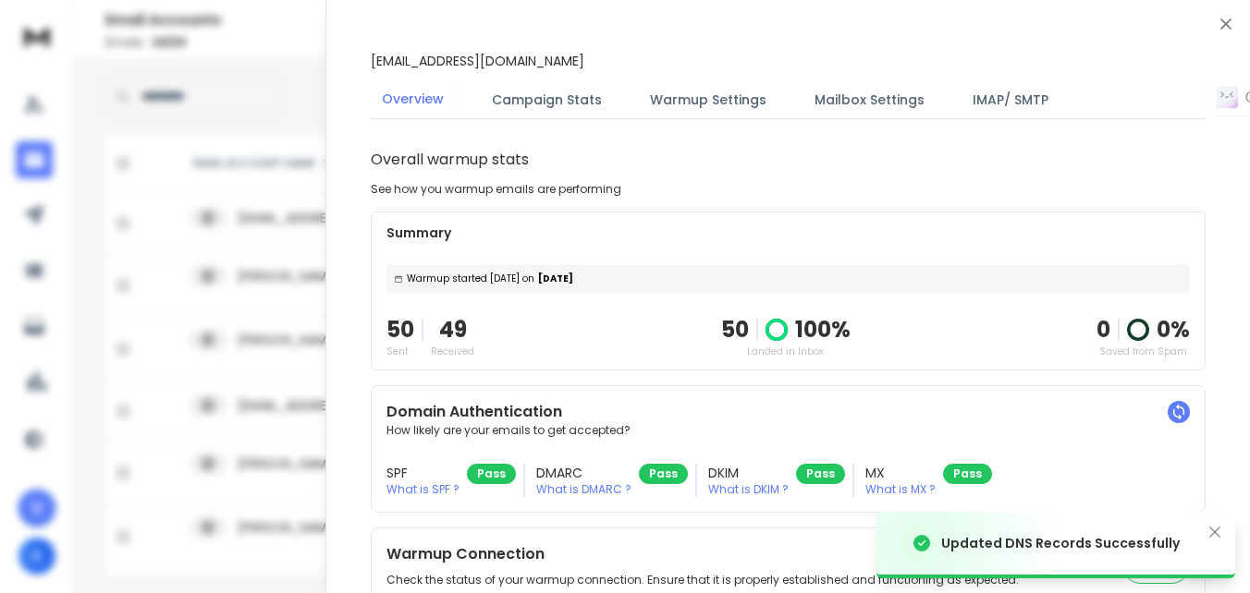
click at [994, 547] on div "Updated DNS Records Successfully" at bounding box center [1060, 543] width 239 height 18
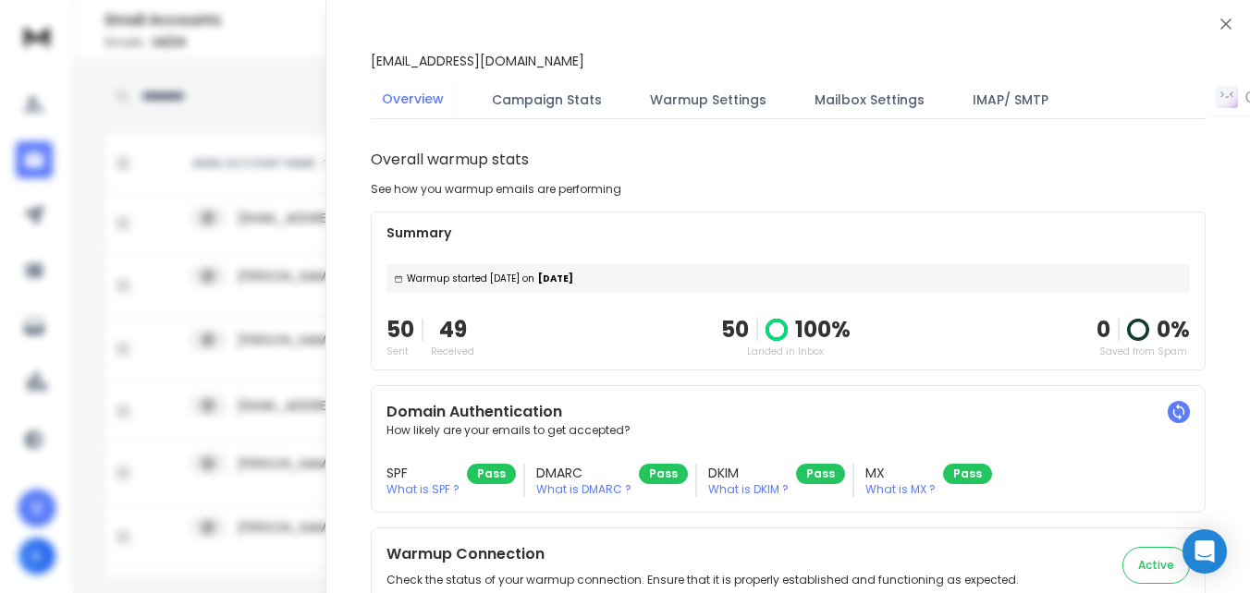
click at [683, 97] on button "Warmup Settings" at bounding box center [708, 100] width 139 height 41
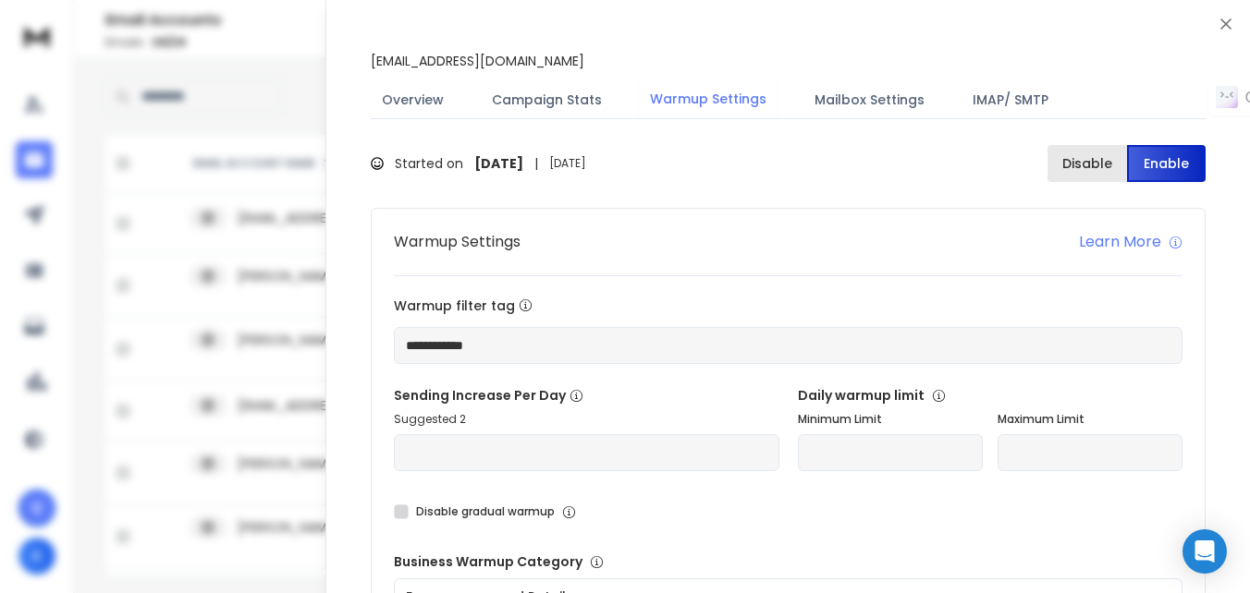
click at [566, 90] on button "Campaign Stats" at bounding box center [547, 100] width 132 height 41
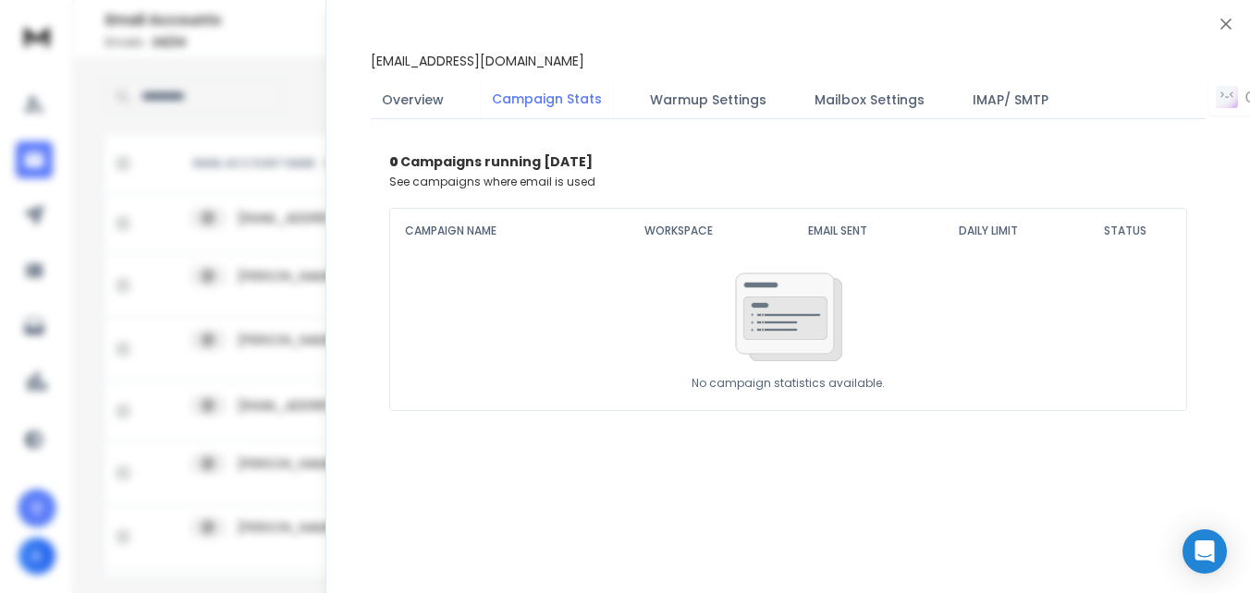
click at [398, 100] on button "Overview" at bounding box center [413, 100] width 84 height 41
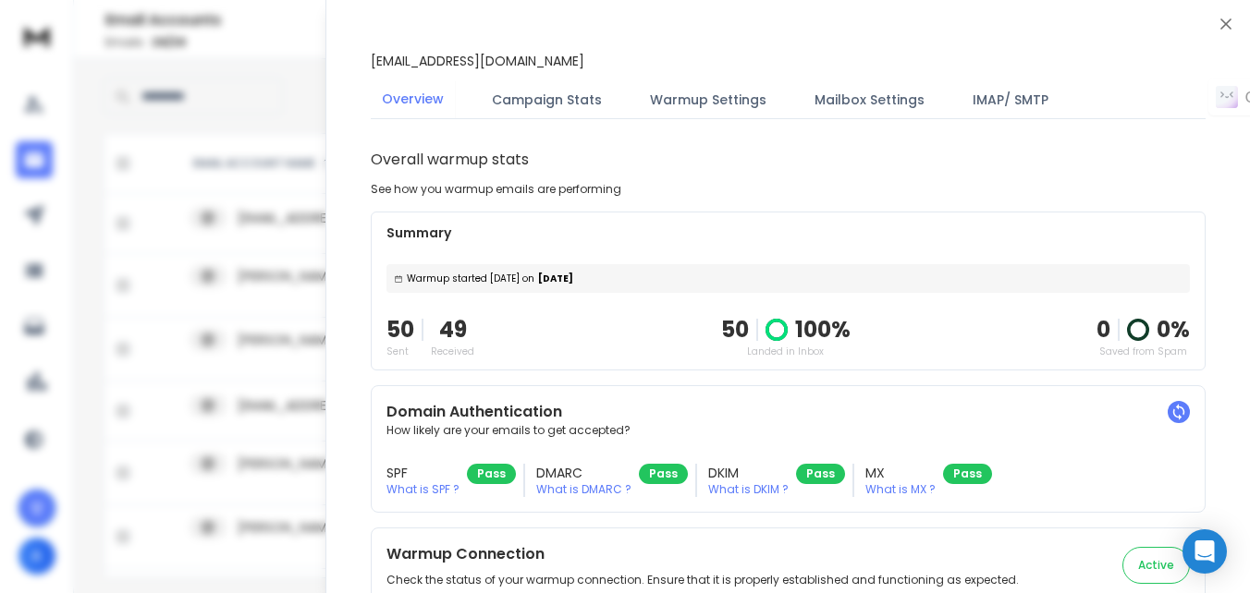
click at [551, 92] on button "Campaign Stats" at bounding box center [547, 100] width 132 height 41
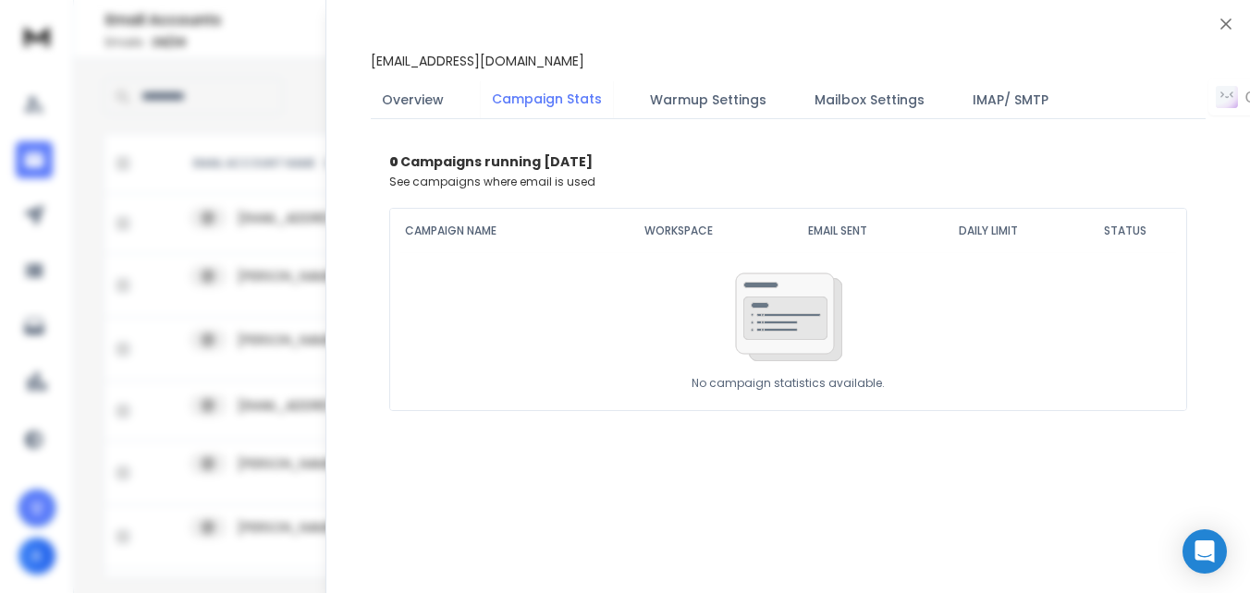
click at [709, 103] on button "Warmup Settings" at bounding box center [708, 100] width 139 height 41
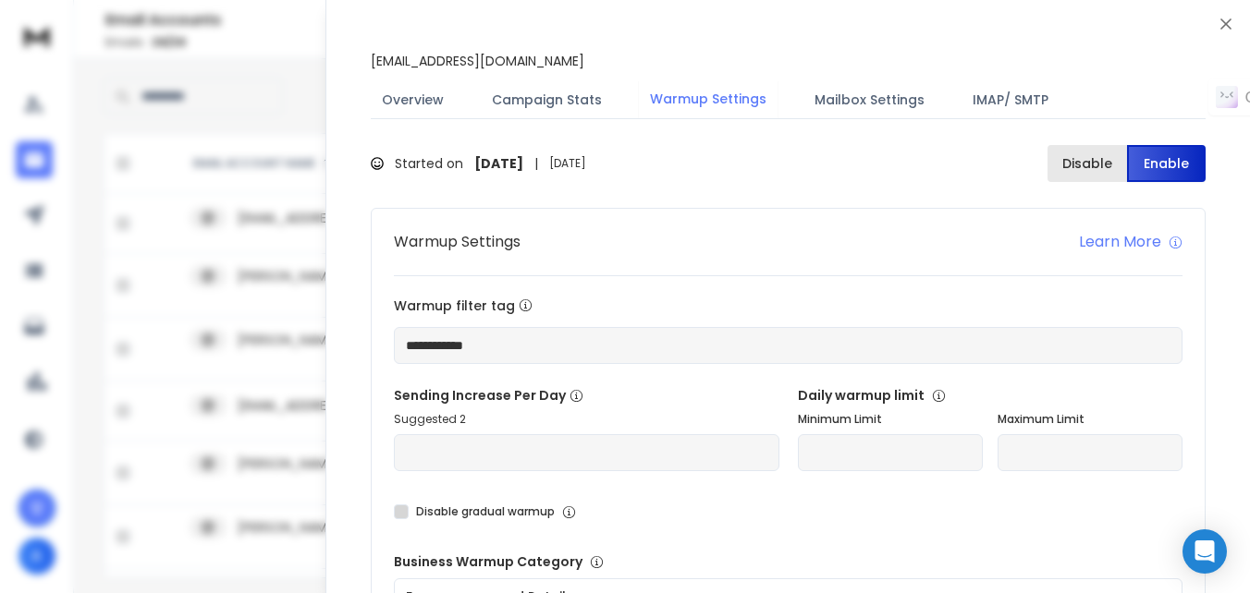
click at [897, 95] on button "Mailbox Settings" at bounding box center [869, 100] width 132 height 41
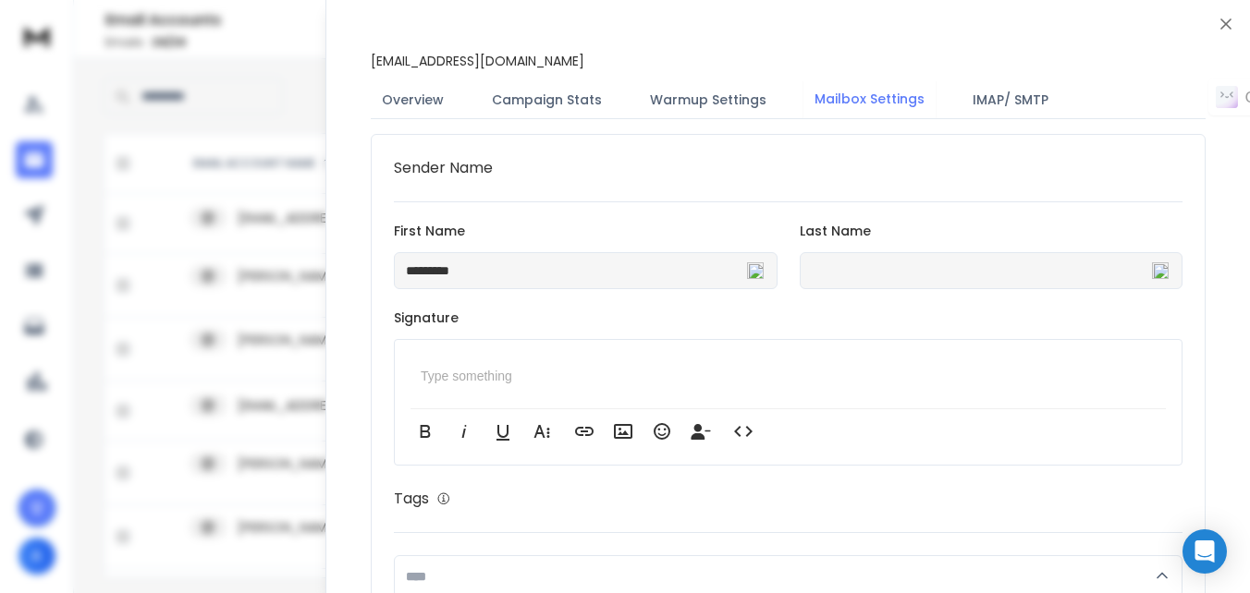
click at [1006, 90] on button "IMAP/ SMTP" at bounding box center [1010, 100] width 98 height 41
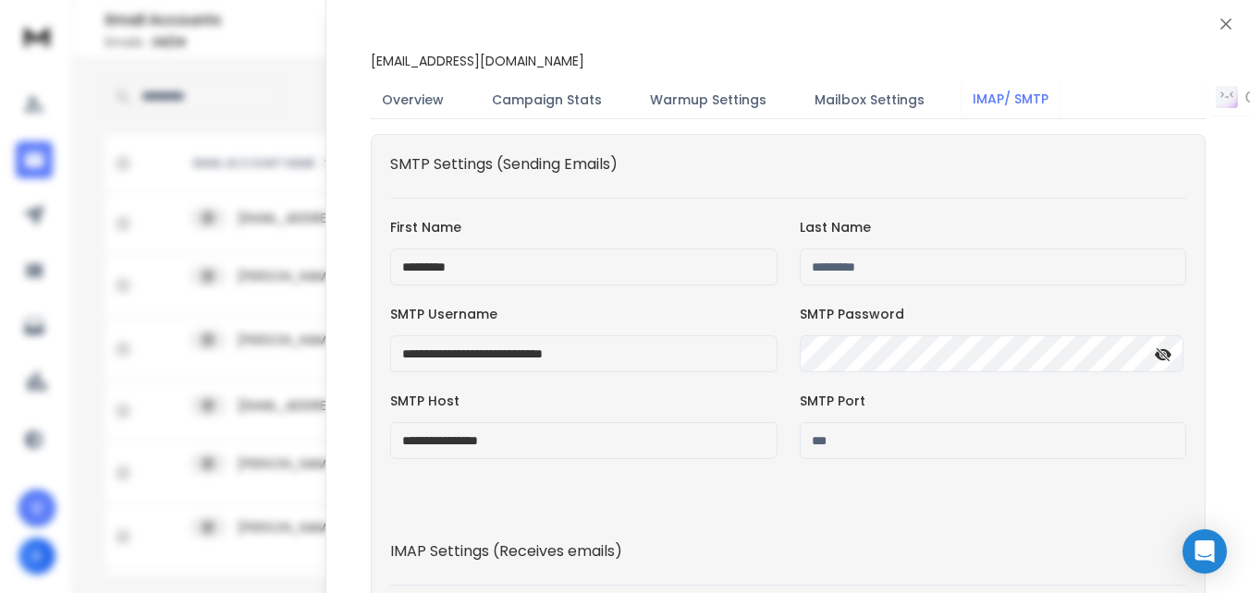
click at [286, 44] on div at bounding box center [625, 296] width 1250 height 593
